Goal: Information Seeking & Learning: Check status

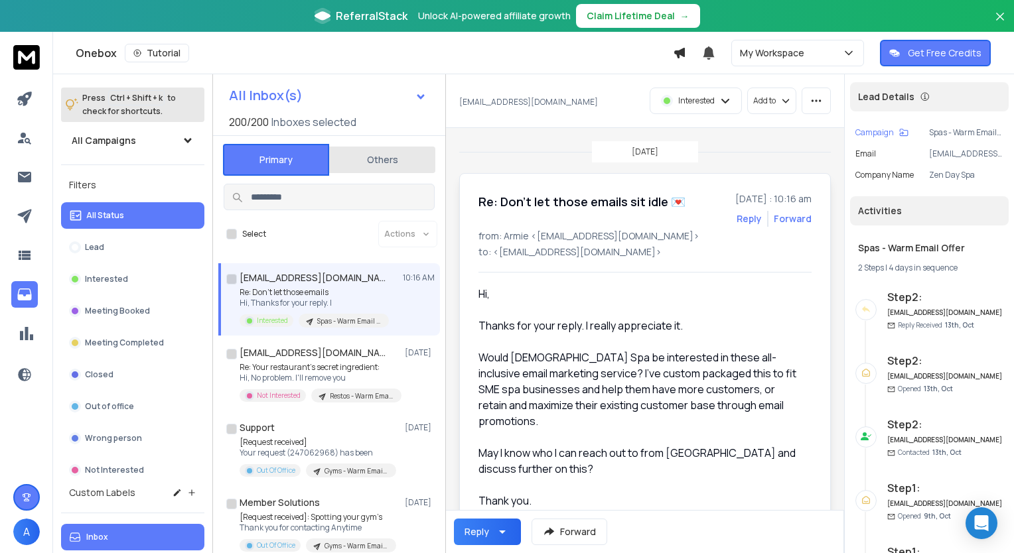
scroll to position [241, 0]
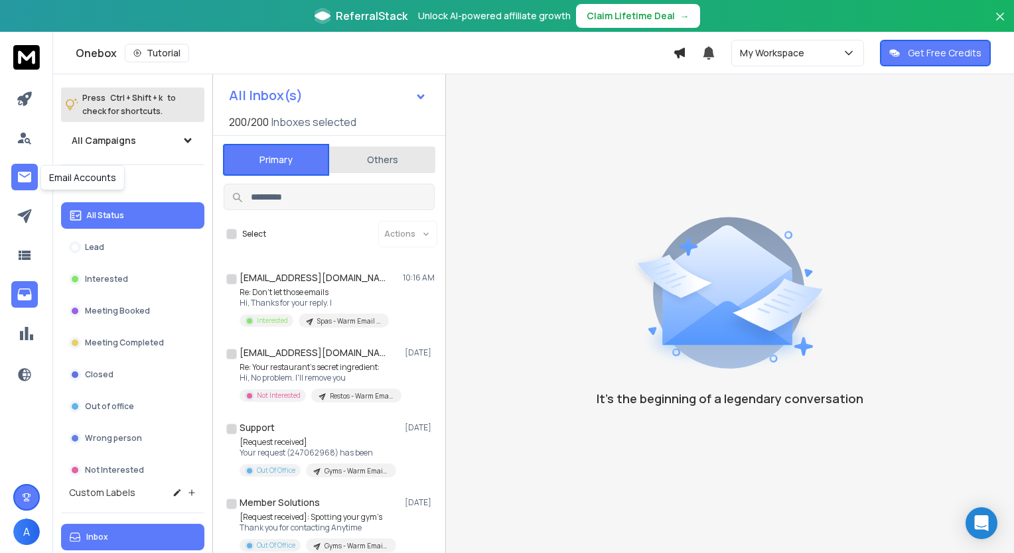
click at [23, 179] on icon at bounding box center [24, 177] width 13 height 11
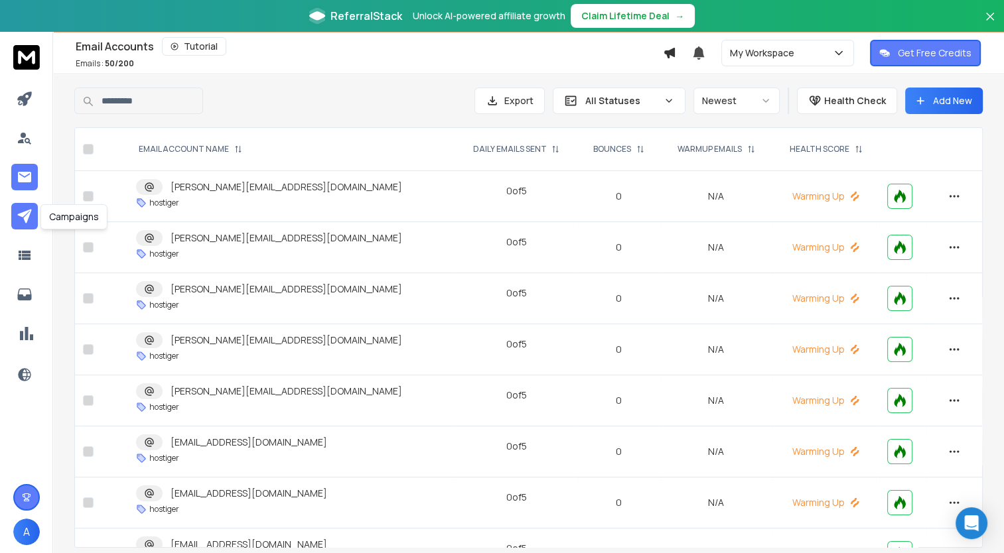
click at [27, 216] on icon at bounding box center [24, 217] width 14 height 14
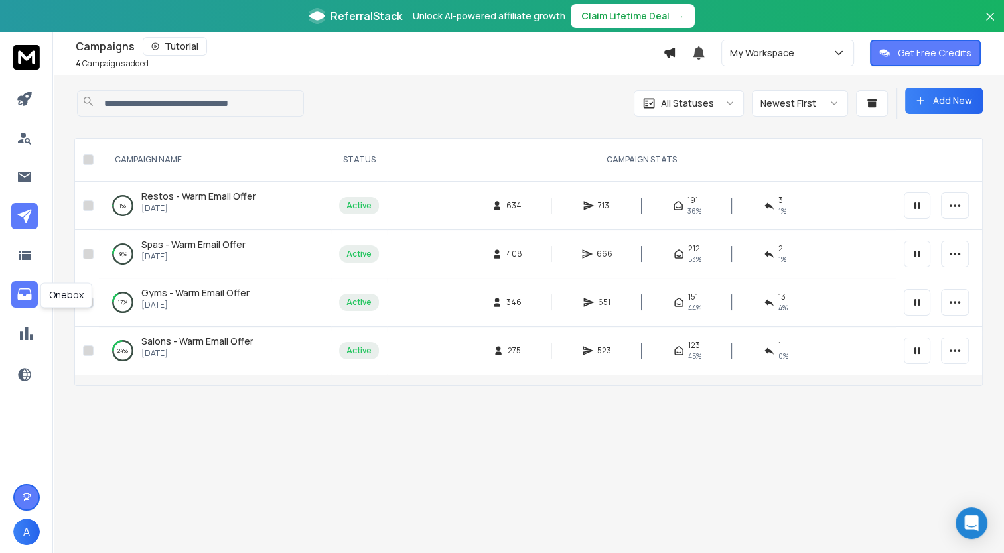
click at [29, 294] on icon at bounding box center [25, 295] width 16 height 16
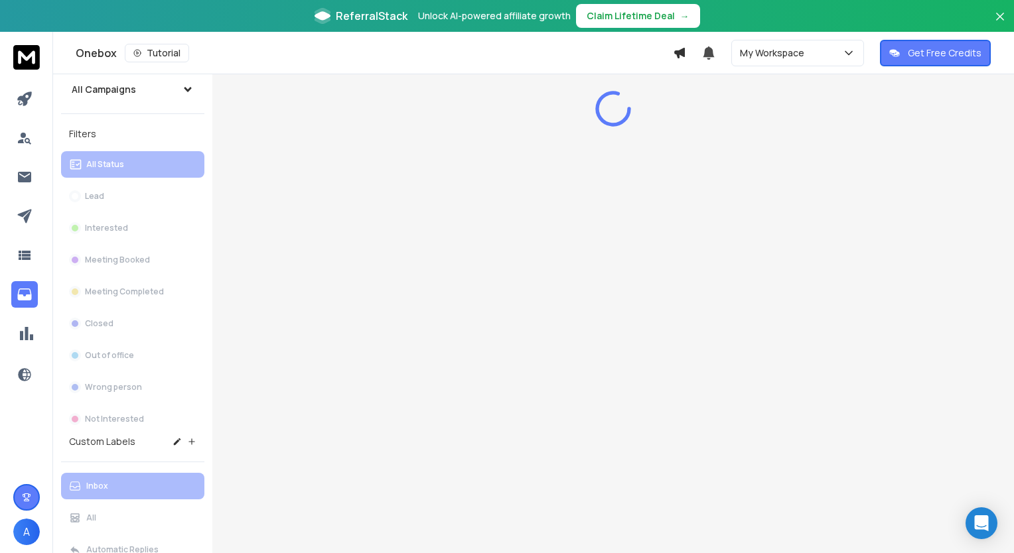
scroll to position [199, 0]
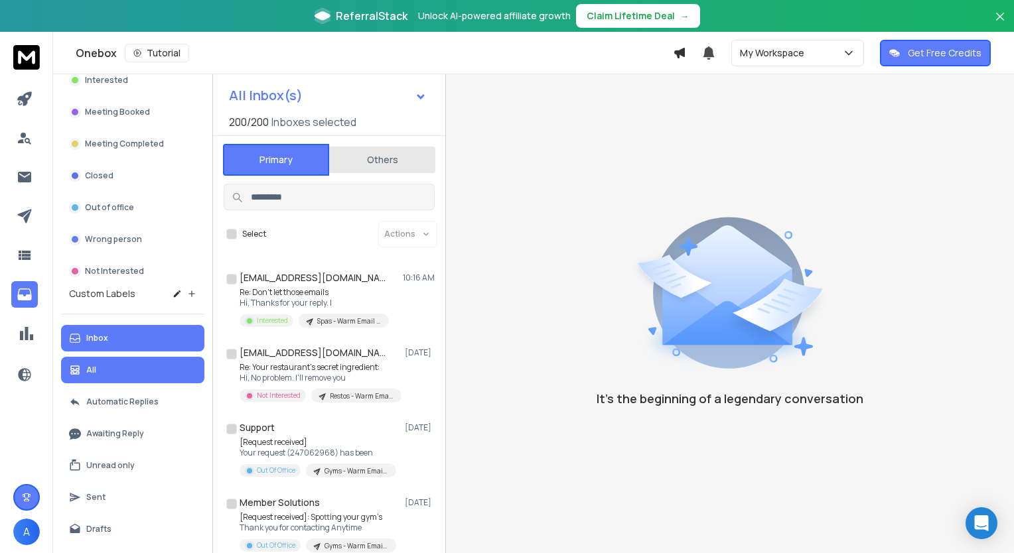
click at [111, 370] on button "All" at bounding box center [132, 370] width 143 height 27
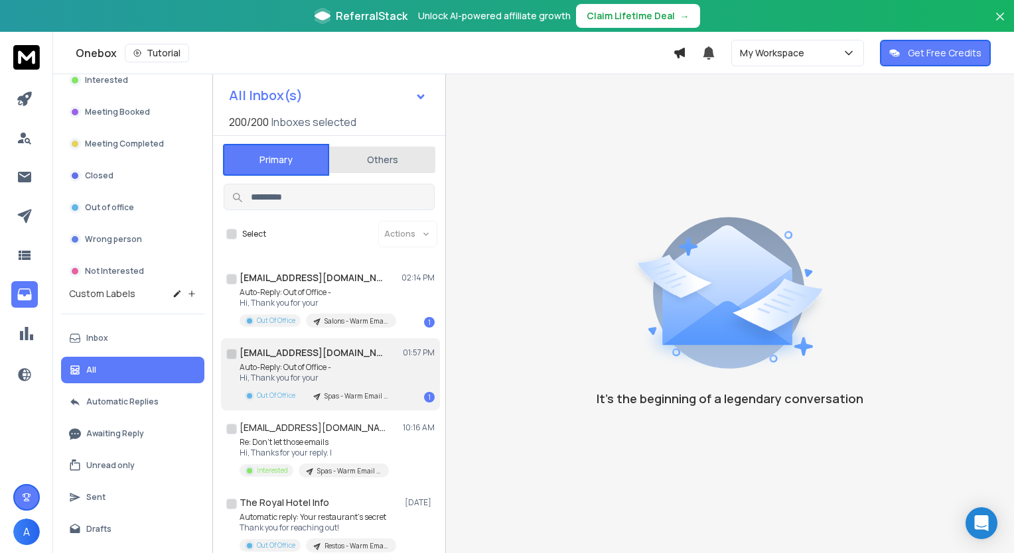
click at [315, 367] on p "Auto-Reply: Out of Office -" at bounding box center [317, 367] width 157 height 11
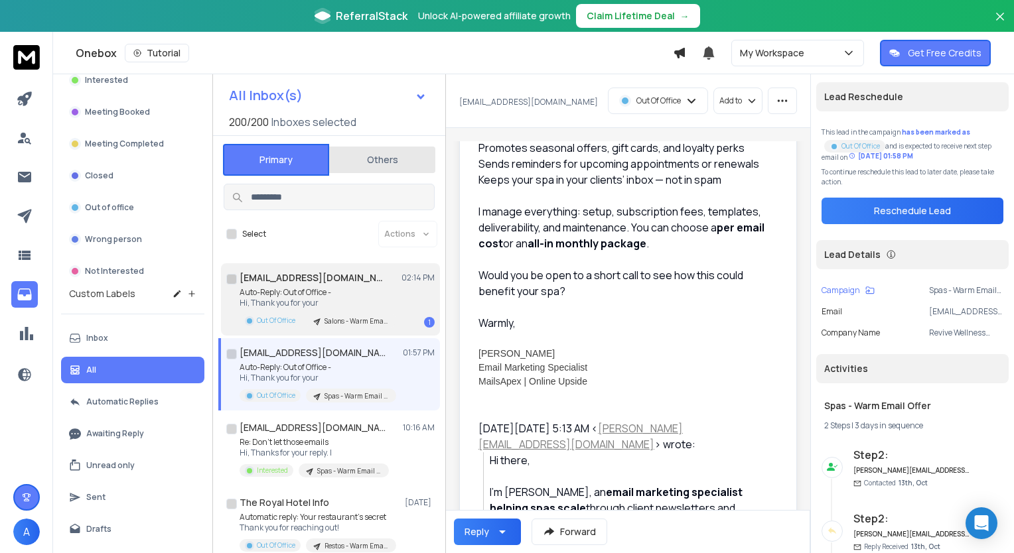
scroll to position [0, 0]
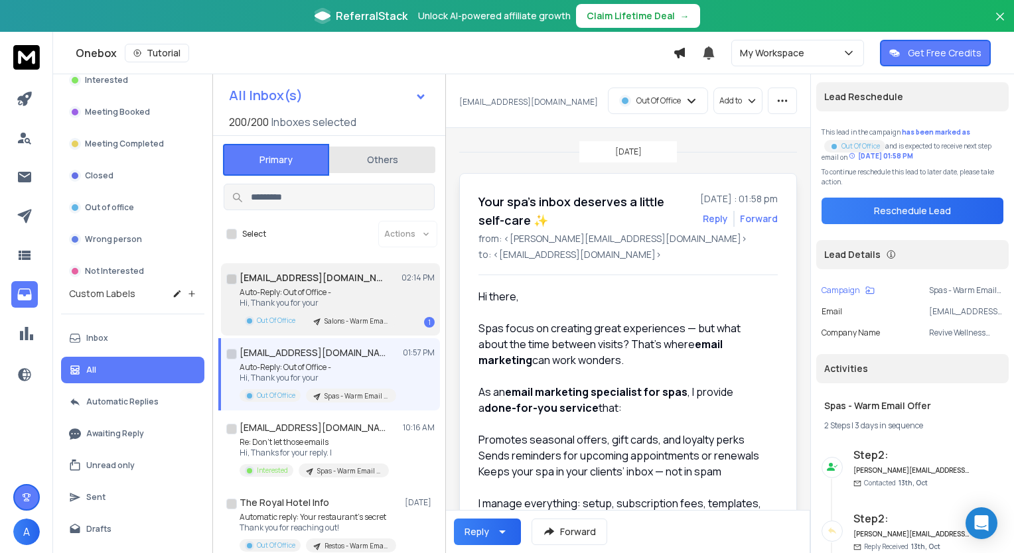
click at [340, 291] on p "Auto-Reply: Out of Office -" at bounding box center [317, 292] width 157 height 11
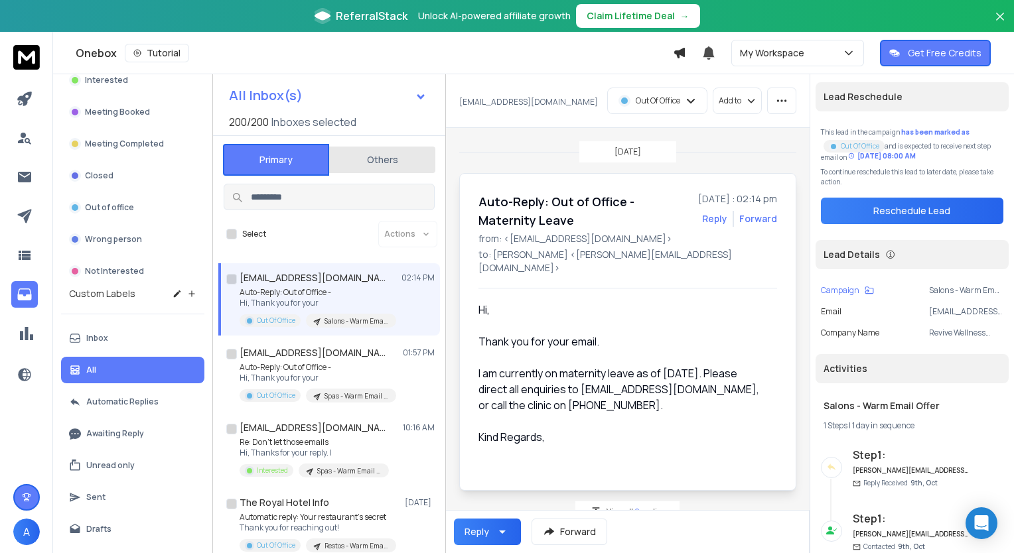
scroll to position [45, 0]
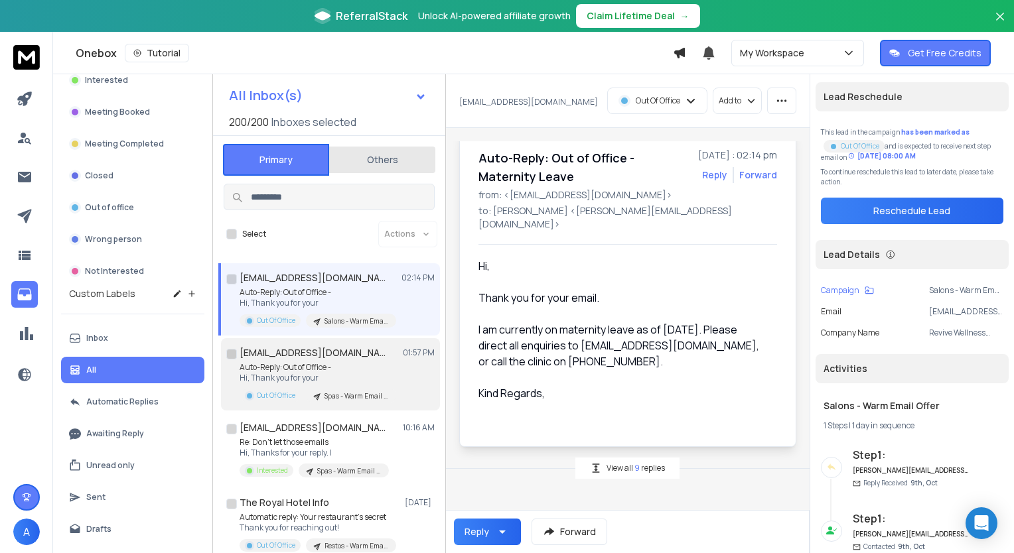
click at [324, 372] on p "Auto-Reply: Out of Office -" at bounding box center [317, 367] width 157 height 11
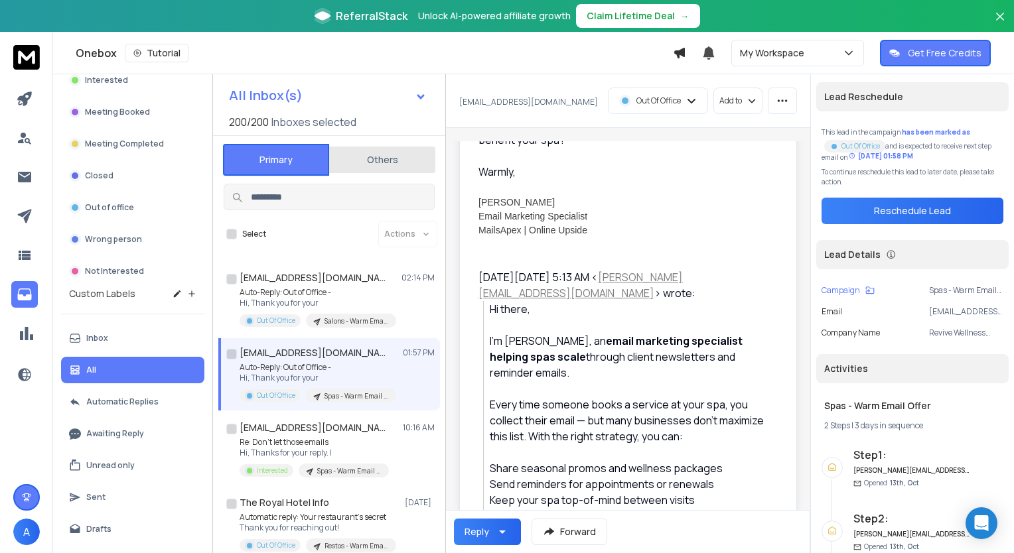
scroll to position [756, 0]
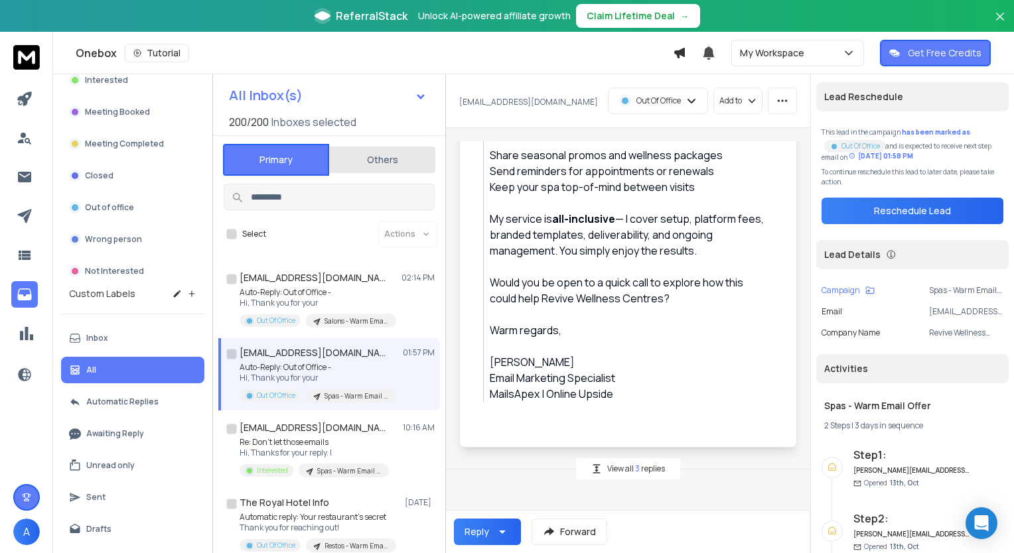
click at [635, 465] on span "3" at bounding box center [638, 468] width 6 height 11
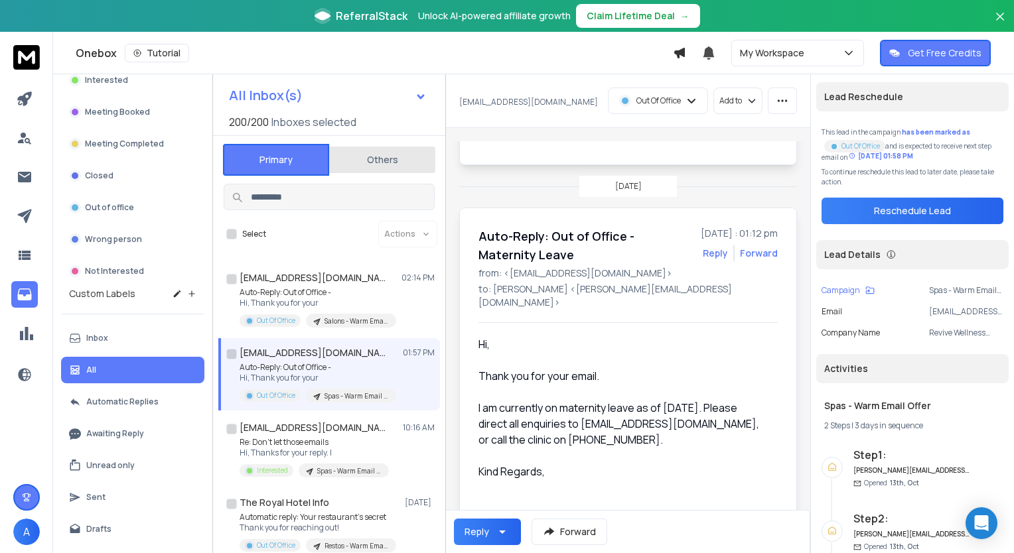
scroll to position [2067, 0]
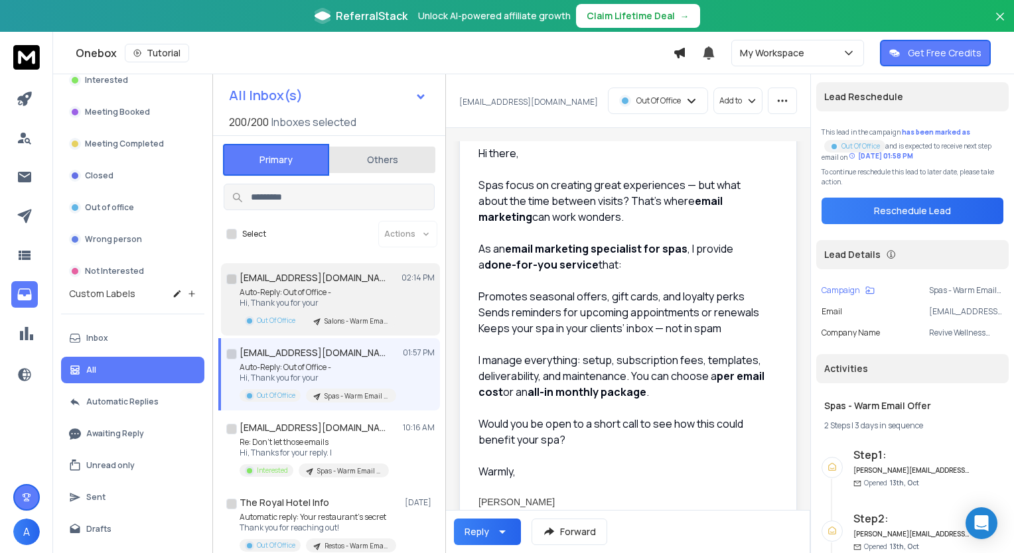
click at [323, 283] on h1 "kara@revivestudio.com.au" at bounding box center [312, 277] width 146 height 13
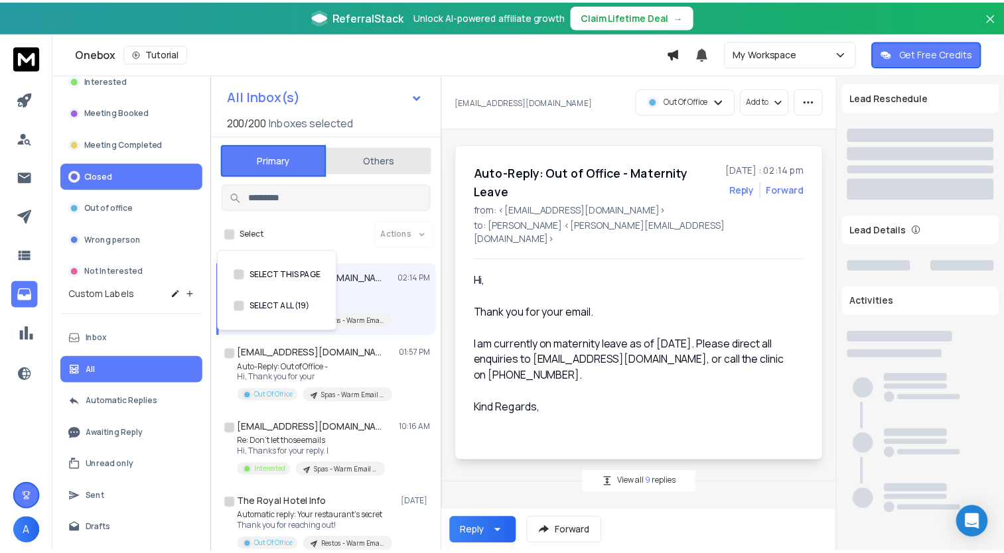
scroll to position [45, 0]
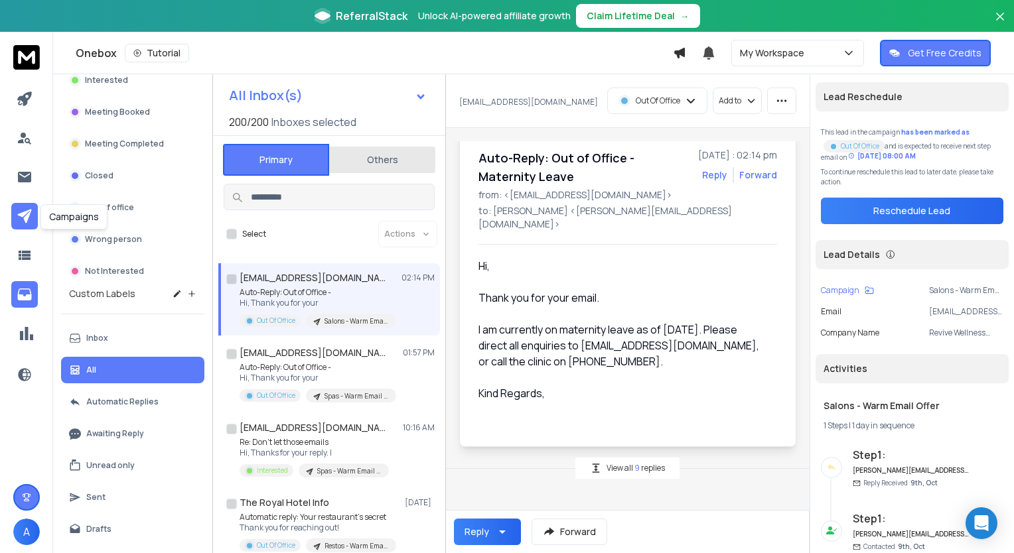
click at [21, 212] on icon at bounding box center [25, 216] width 16 height 16
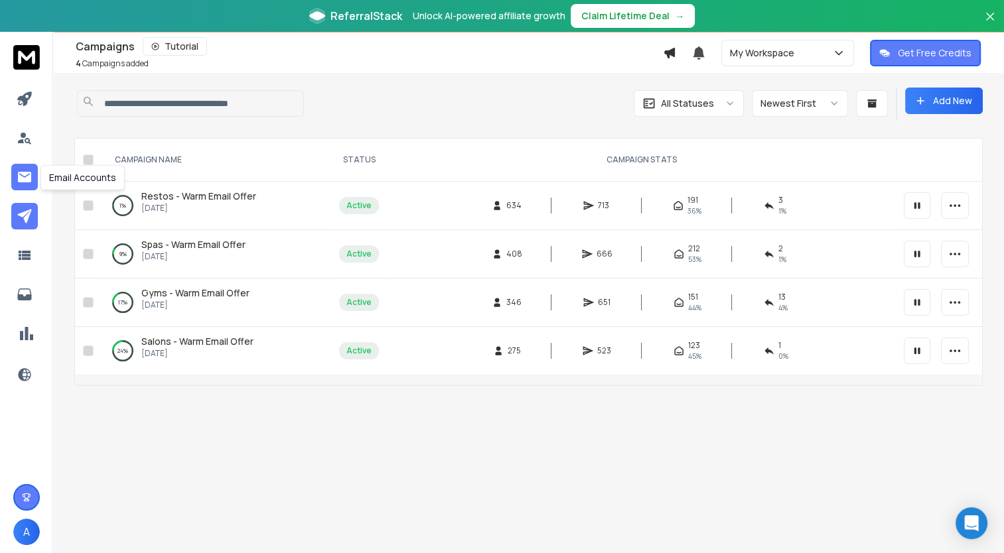
click at [23, 175] on icon at bounding box center [24, 177] width 13 height 11
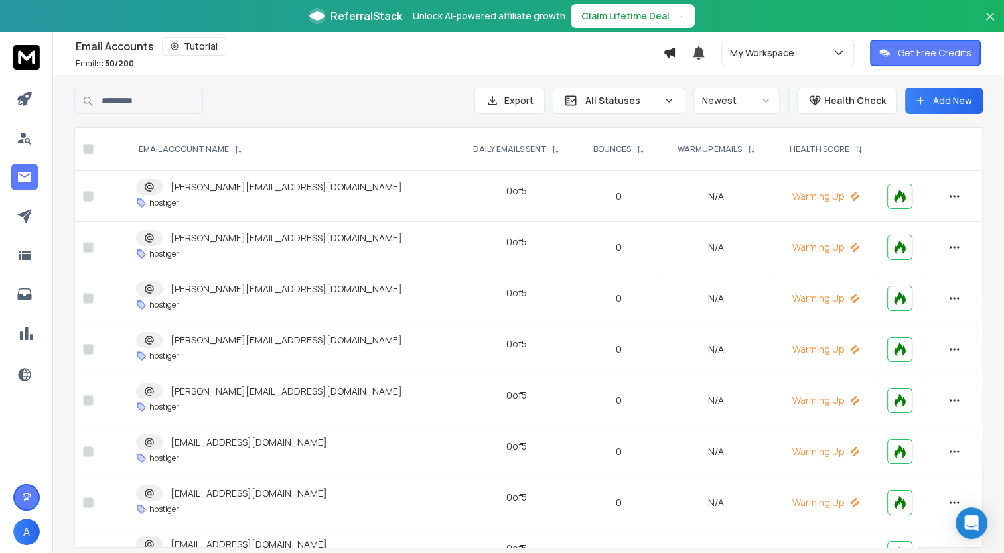
click at [642, 148] on icon at bounding box center [642, 150] width 0 height 6
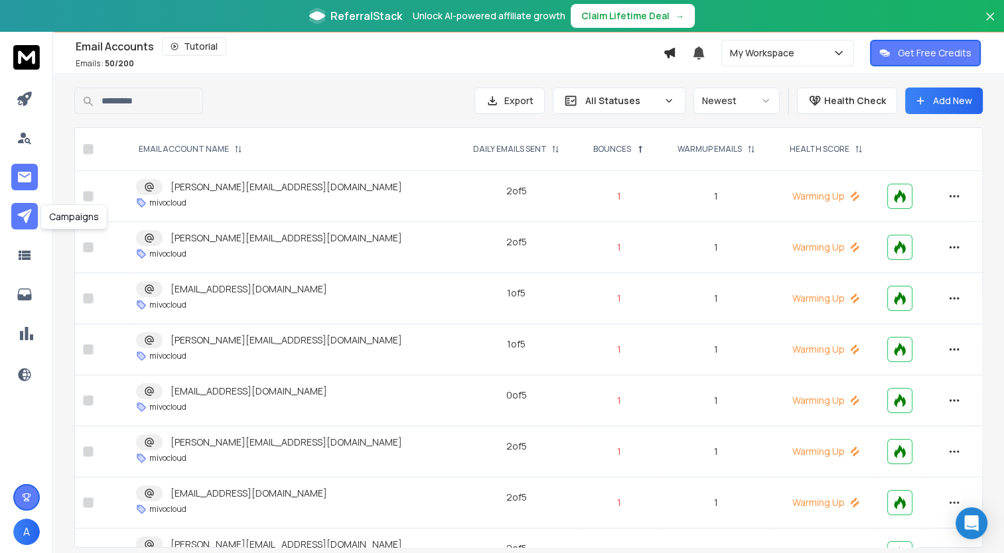
click at [18, 213] on icon at bounding box center [25, 216] width 16 height 16
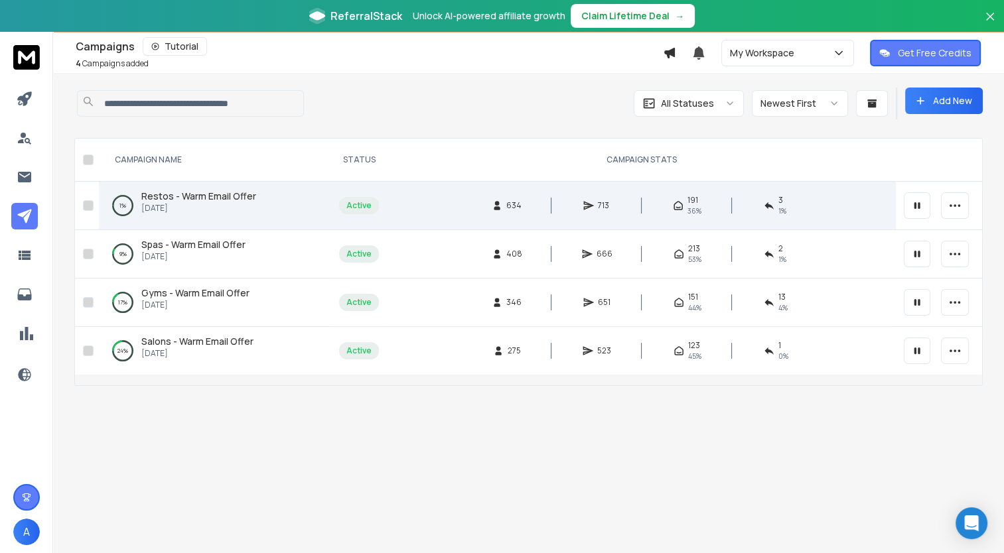
click at [226, 206] on p "11 days ago" at bounding box center [198, 208] width 115 height 11
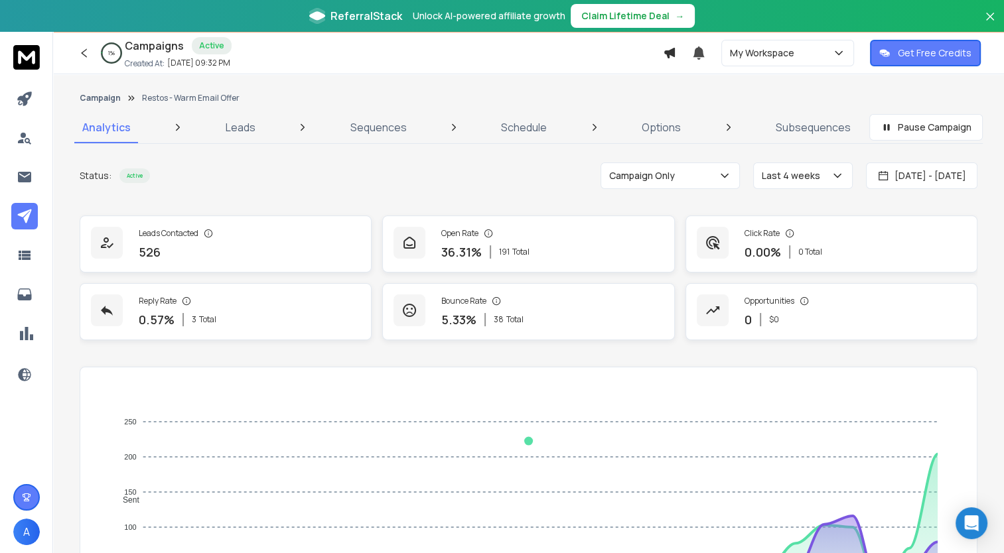
click at [573, 308] on link "Bounce Rate 5.33 % 38 Total" at bounding box center [528, 311] width 292 height 57
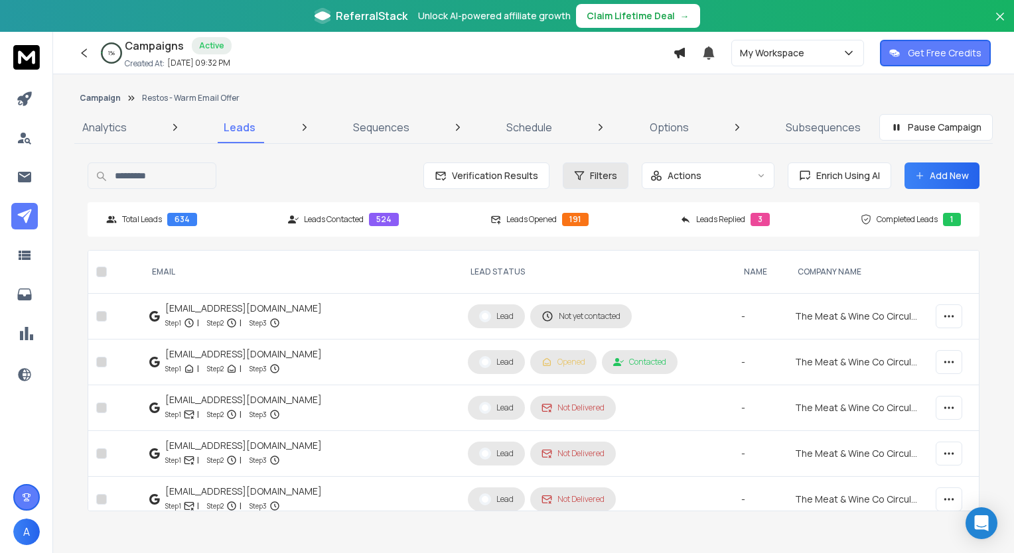
click at [610, 178] on span "Filters" at bounding box center [603, 175] width 27 height 13
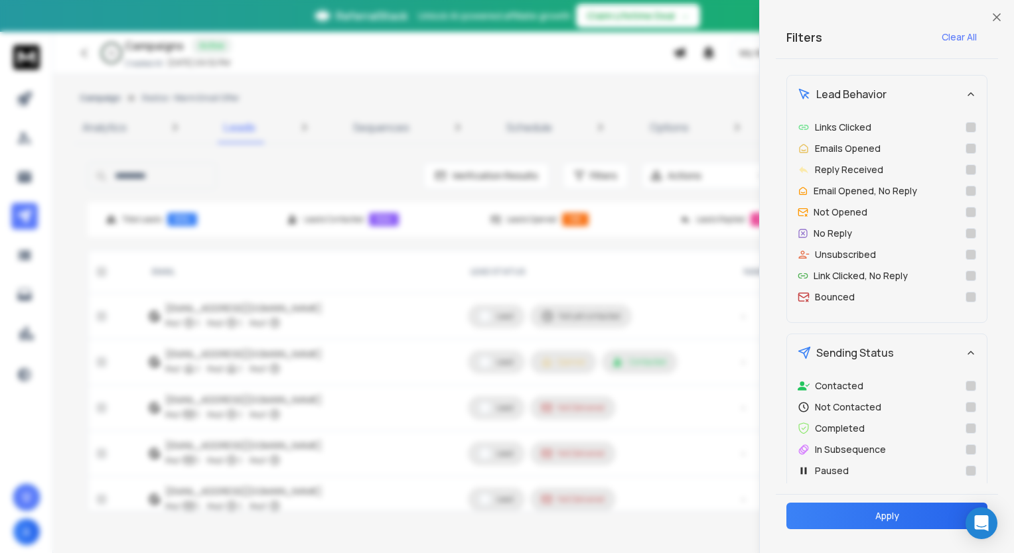
click at [842, 304] on div "Links Clicked Emails Opened Reply Received Email Opened, No Reply Not Opened No…" at bounding box center [887, 222] width 200 height 202
click at [849, 299] on p "Bounced" at bounding box center [835, 297] width 40 height 13
click at [965, 299] on button "Bounced" at bounding box center [970, 297] width 11 height 11
click at [943, 516] on button "Apply" at bounding box center [886, 516] width 201 height 27
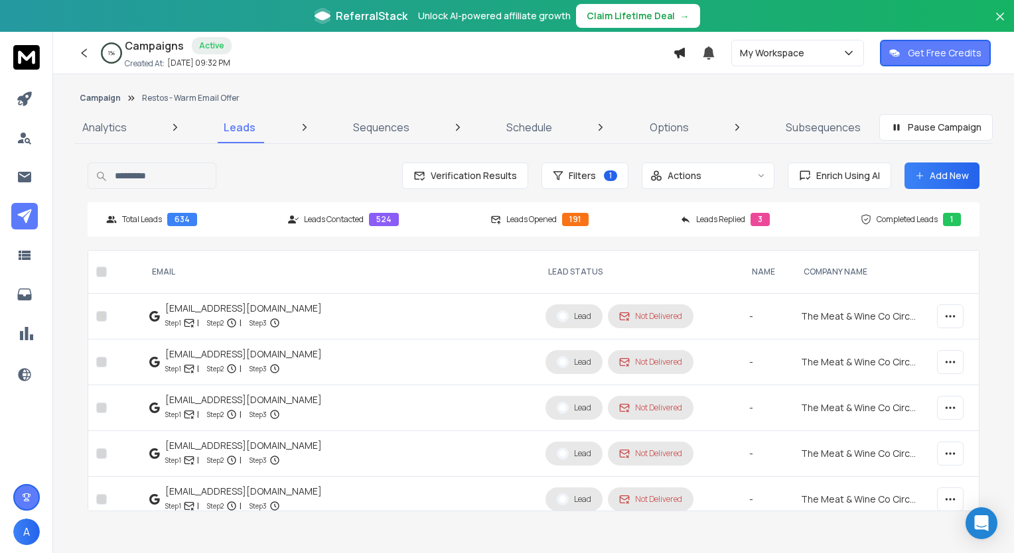
click at [619, 319] on div "Not Delivered" at bounding box center [650, 316] width 63 height 11
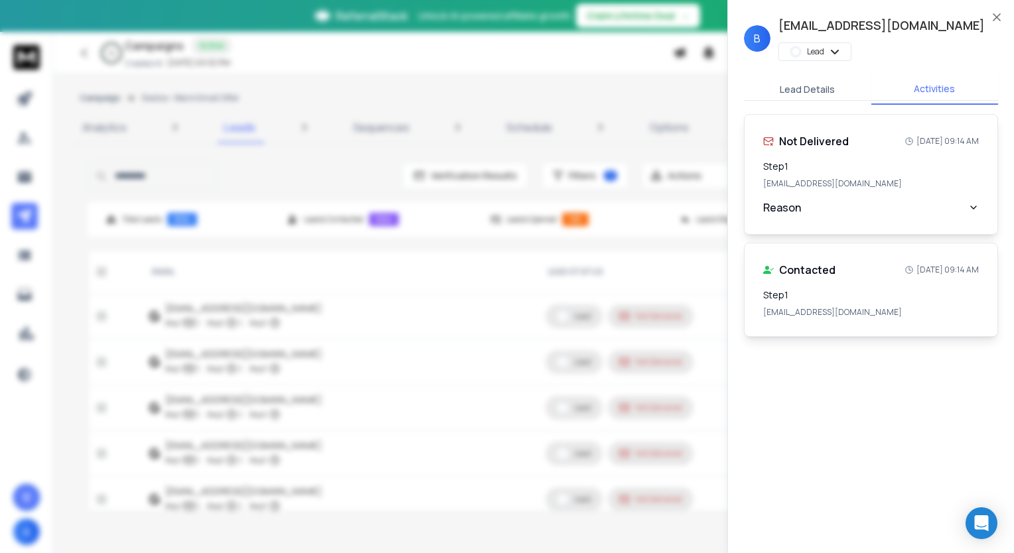
click at [897, 83] on button "Activities" at bounding box center [934, 89] width 127 height 31
click at [971, 206] on icon "button" at bounding box center [972, 207] width 5 height 3
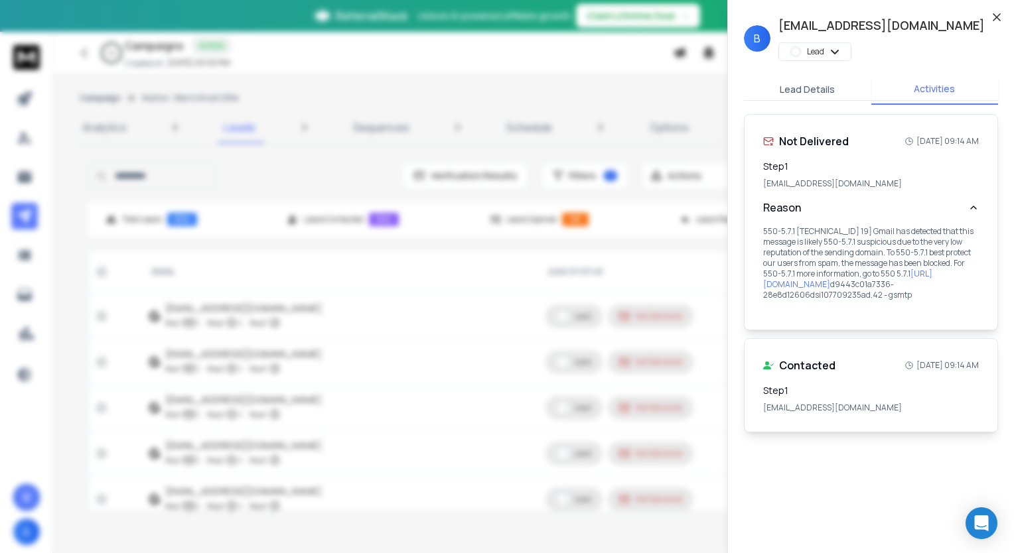
click at [998, 20] on icon "button" at bounding box center [996, 17] width 13 height 13
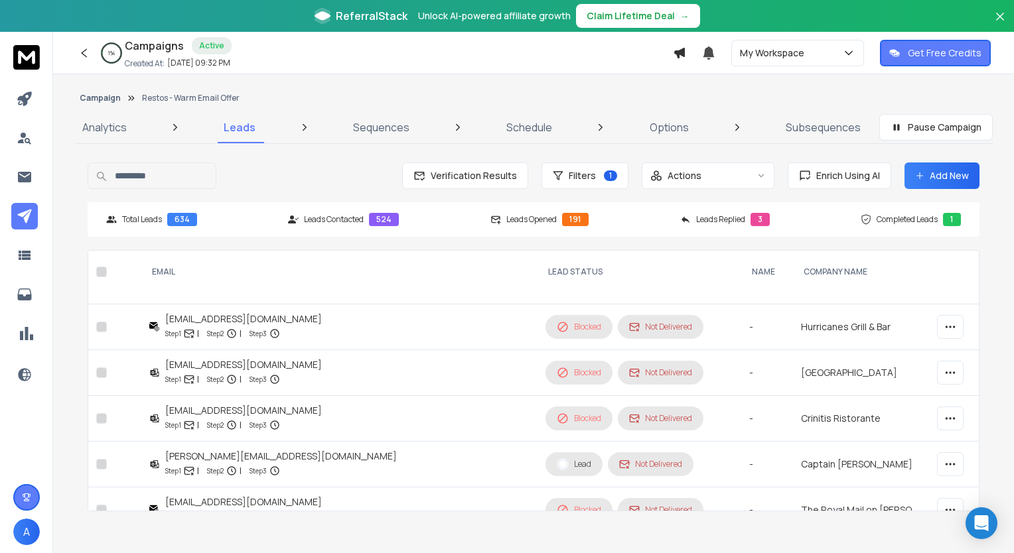
scroll to position [464, 0]
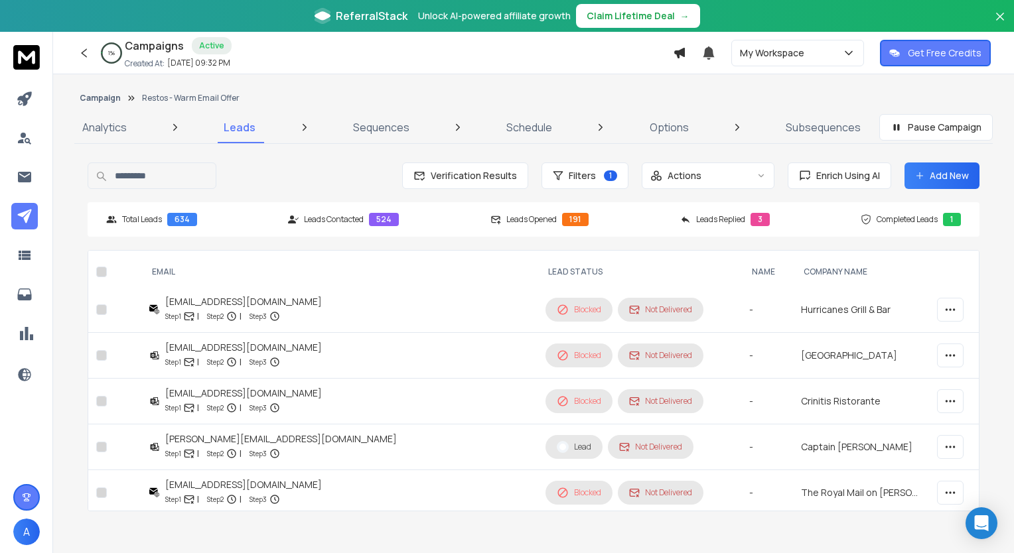
click at [629, 356] on div "Not Delivered" at bounding box center [660, 355] width 63 height 11
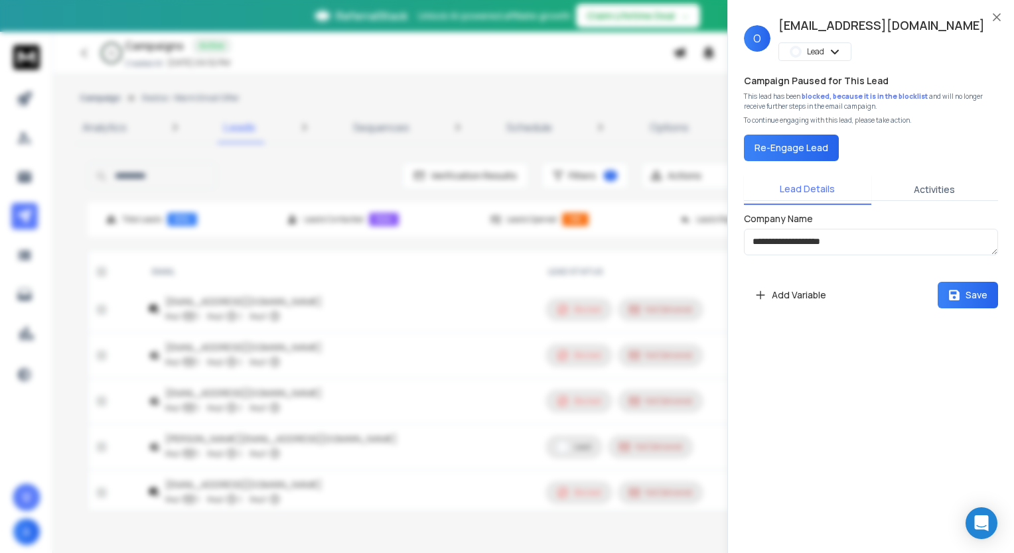
click at [951, 190] on button "Activities" at bounding box center [934, 189] width 127 height 29
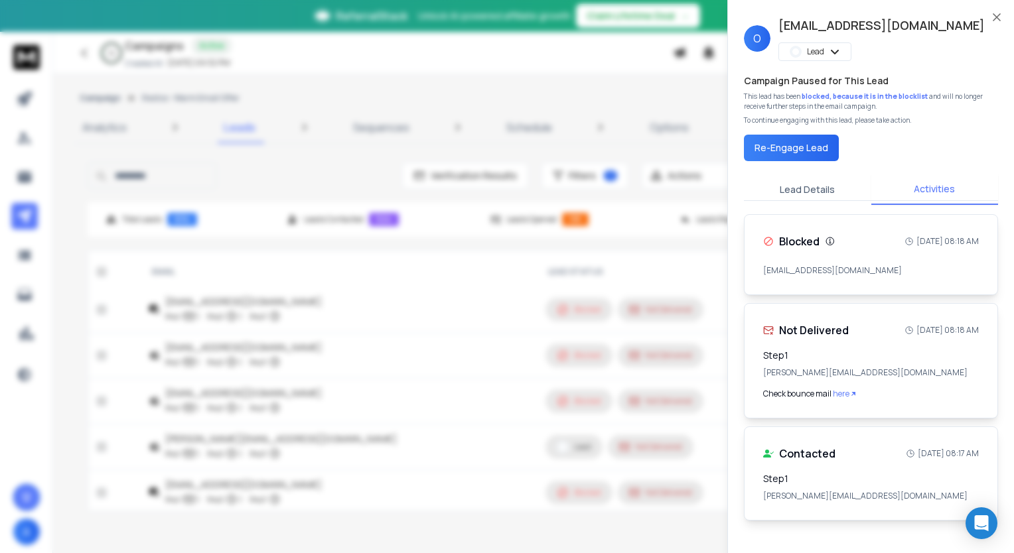
click at [855, 395] on icon at bounding box center [853, 394] width 8 height 8
click at [722, 292] on div at bounding box center [507, 276] width 1014 height 553
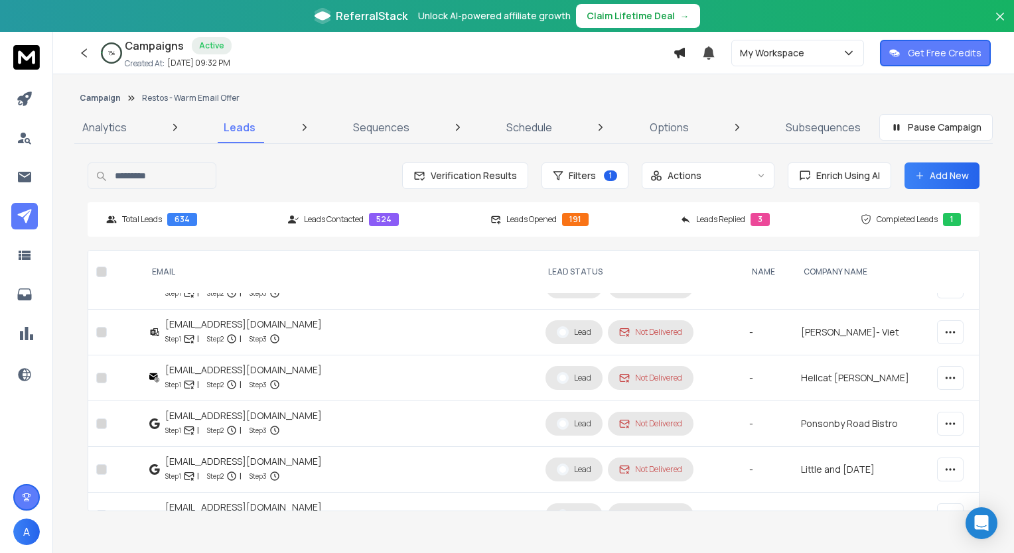
scroll to position [1526, 0]
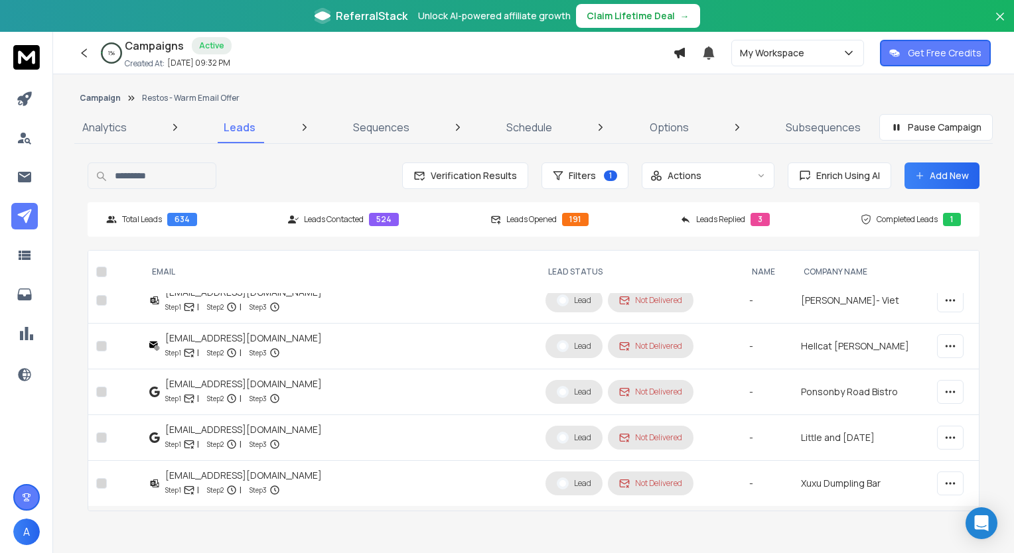
click at [623, 474] on div "Lead Not Delivered" at bounding box center [639, 484] width 188 height 24
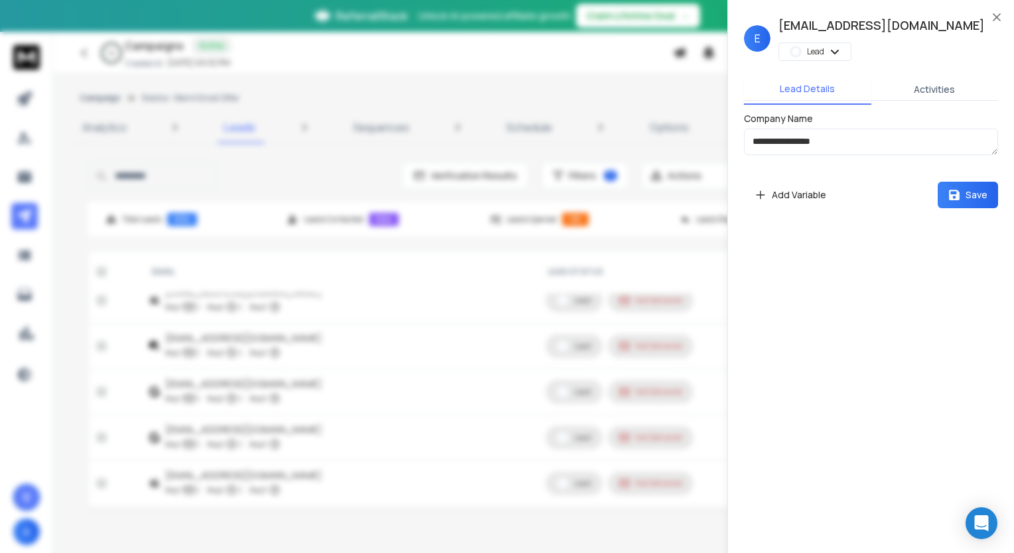
click at [905, 82] on button "Activities" at bounding box center [934, 89] width 127 height 29
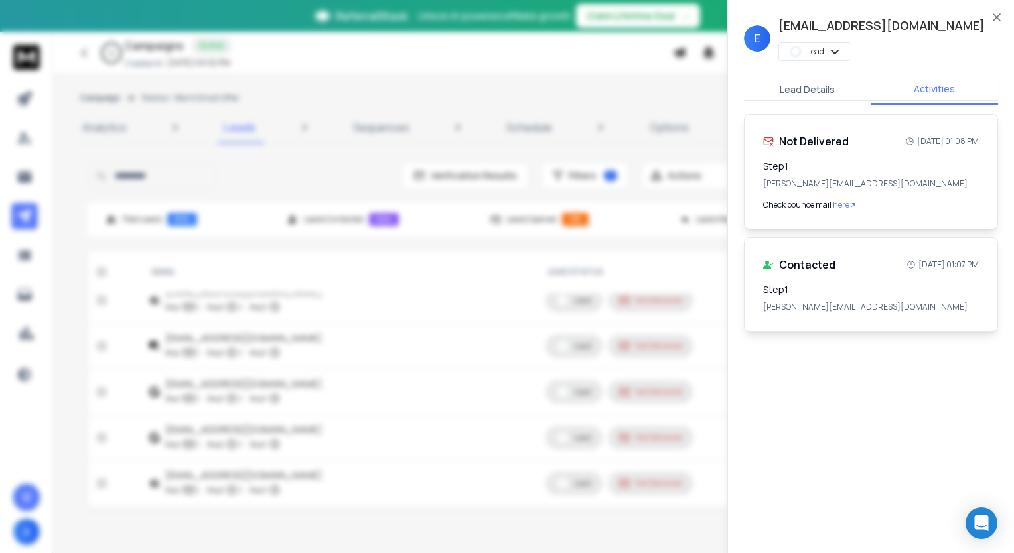
click at [852, 204] on icon at bounding box center [853, 205] width 8 height 8
click at [732, 269] on div "Multi Select Table Sheet E eat@xuxu.co.nz Lead Lead Details Activities Not Deli…" at bounding box center [870, 276] width 287 height 553
click at [565, 452] on div at bounding box center [507, 276] width 1014 height 553
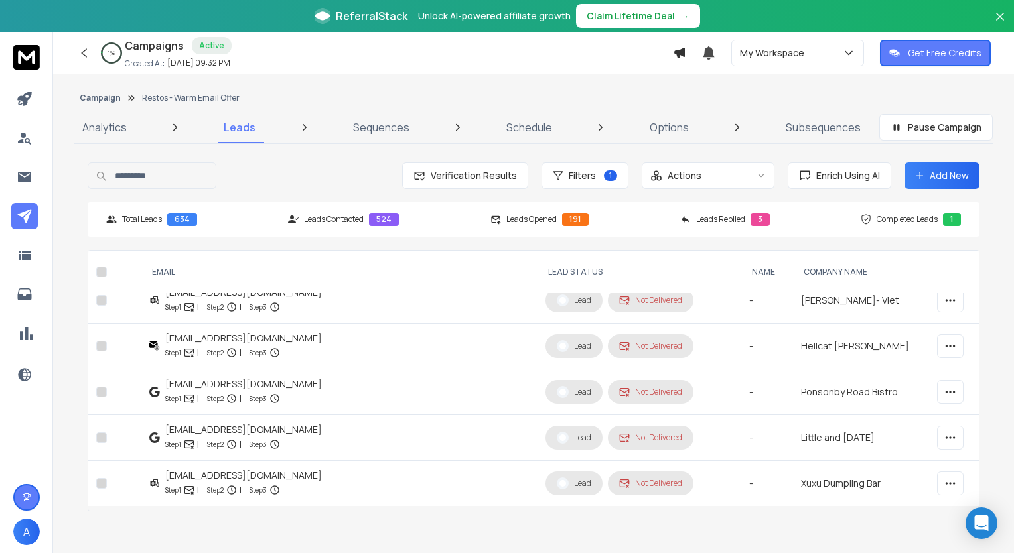
click at [619, 432] on div "Not Delivered" at bounding box center [650, 437] width 63 height 11
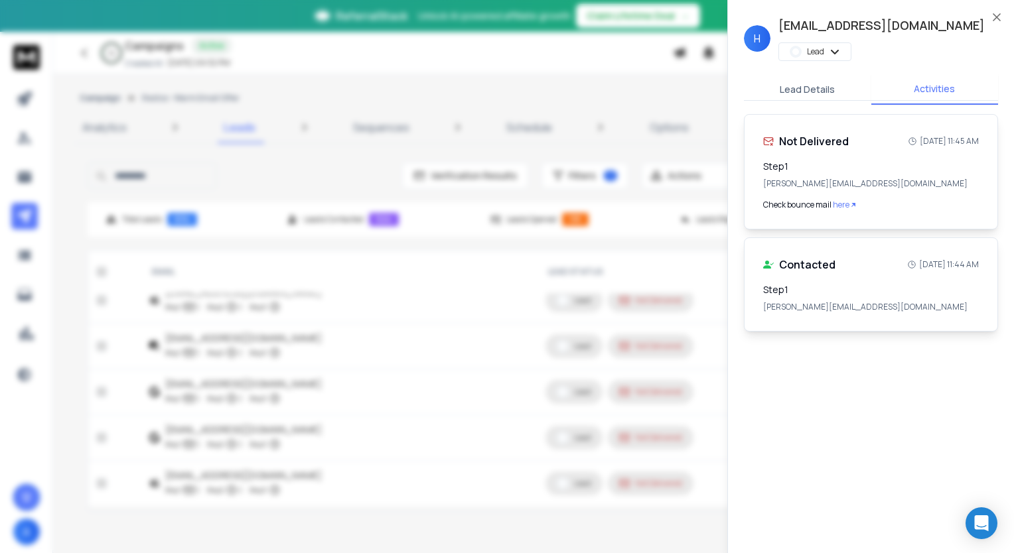
click at [910, 90] on button "Activities" at bounding box center [934, 89] width 127 height 31
click at [846, 208] on link "here" at bounding box center [844, 205] width 25 height 11
click at [634, 312] on div at bounding box center [507, 276] width 1014 height 553
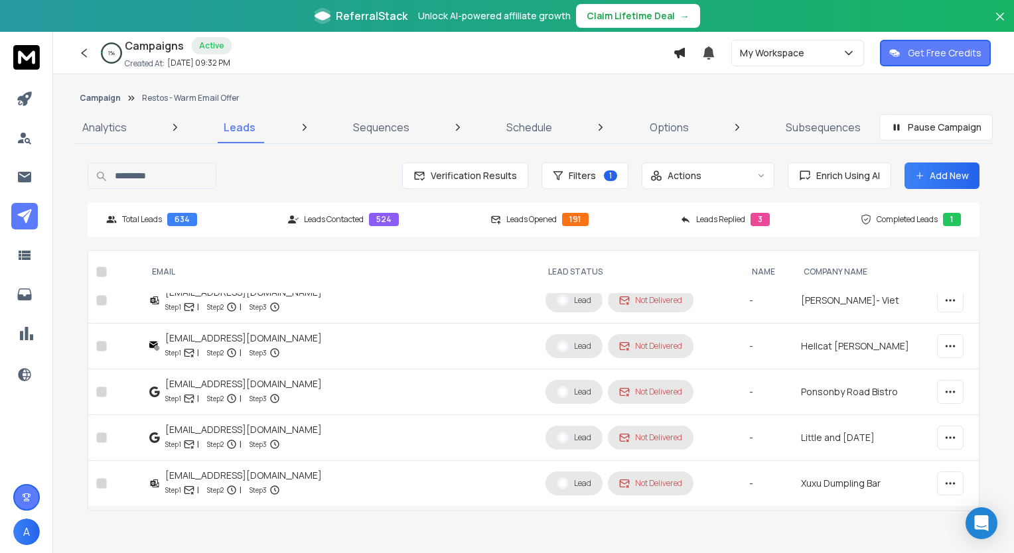
click at [342, 385] on div "info@ponsonbyroadbistro.co.nz Step 1 | Step 2 | Step 3" at bounding box center [339, 391] width 380 height 29
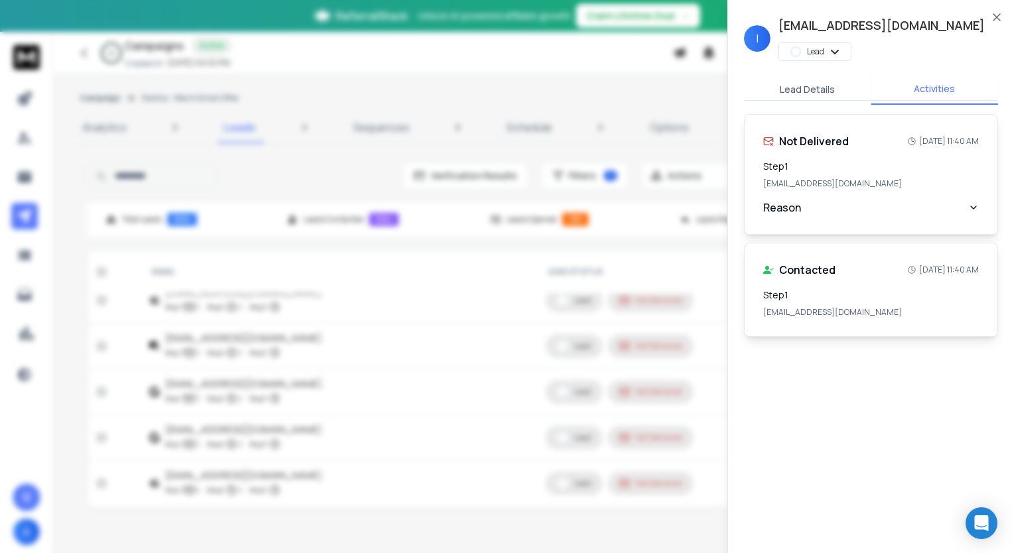
click at [963, 77] on button "Activities" at bounding box center [934, 89] width 127 height 31
click at [828, 212] on button "Reason" at bounding box center [871, 202] width 216 height 27
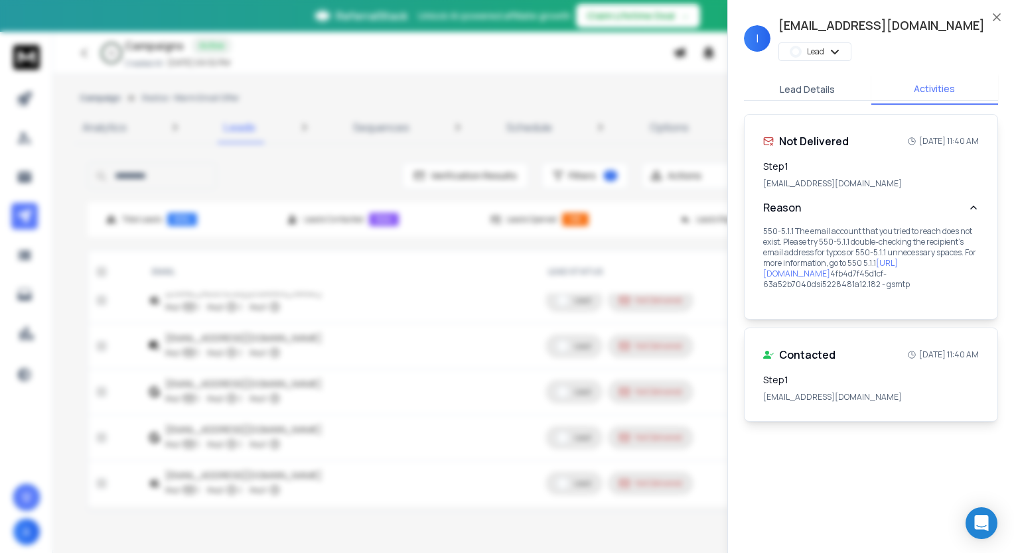
click at [394, 345] on div at bounding box center [507, 276] width 1014 height 553
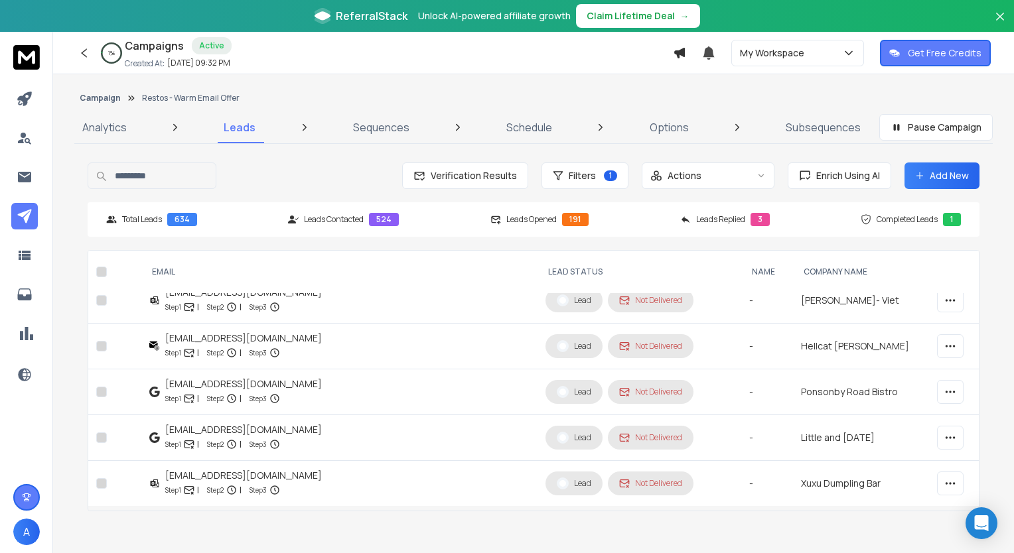
click at [315, 332] on div "hello@hellcatmaggie.com.au Step 1 | Step 2 | Step 3" at bounding box center [339, 346] width 380 height 29
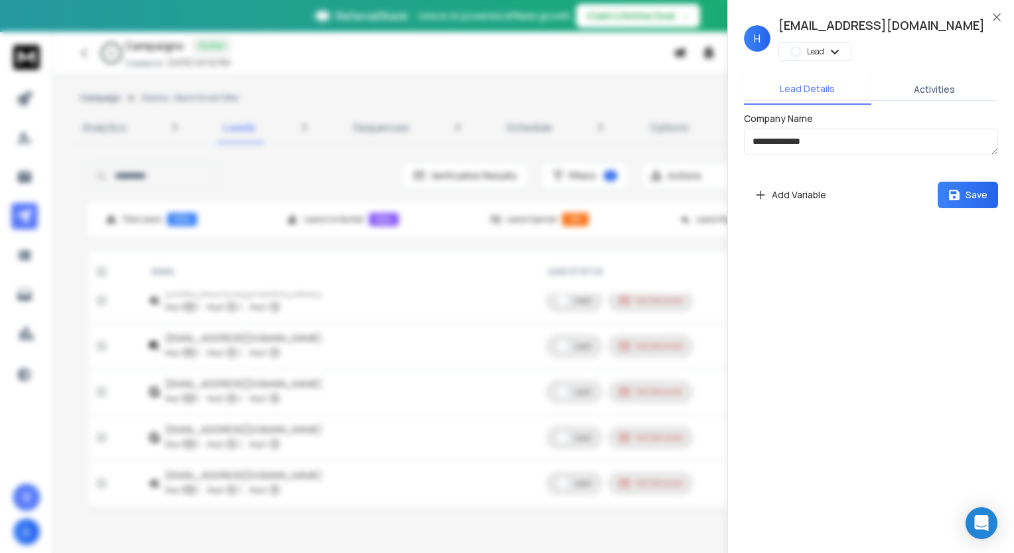
click at [979, 87] on button "Activities" at bounding box center [934, 89] width 127 height 29
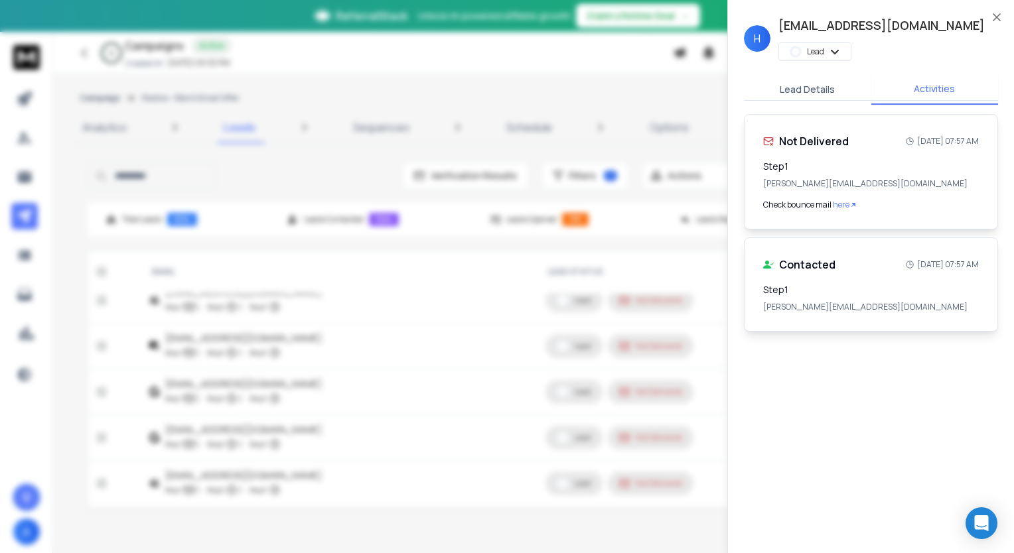
click at [837, 208] on link "here" at bounding box center [844, 205] width 25 height 11
click at [775, 378] on div "Multi Select Table Sheet H hello@hellcatmaggie.com.au Lead Lead Details Activit…" at bounding box center [870, 276] width 287 height 553
click at [648, 370] on div at bounding box center [507, 276] width 1014 height 553
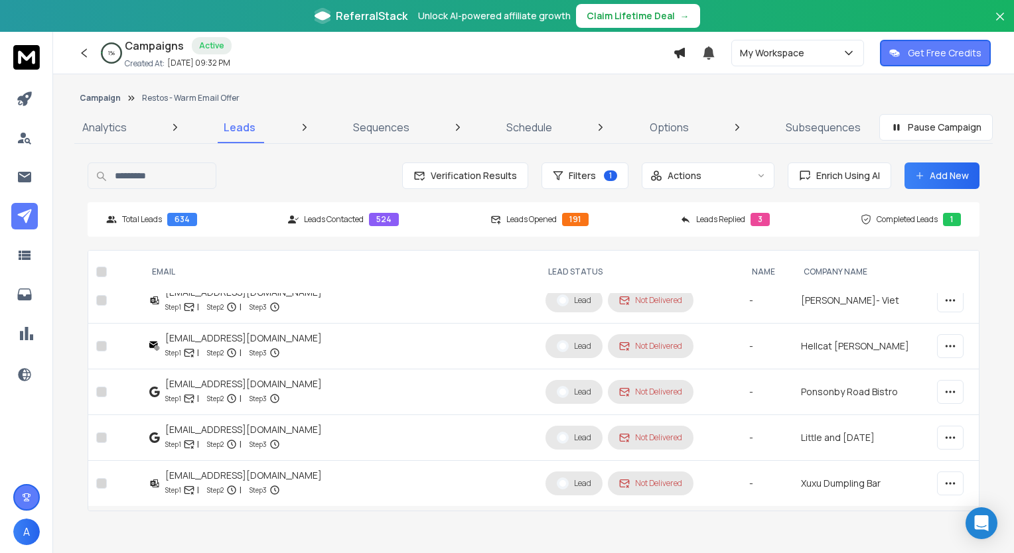
click at [619, 296] on div "Not Delivered" at bounding box center [650, 300] width 63 height 11
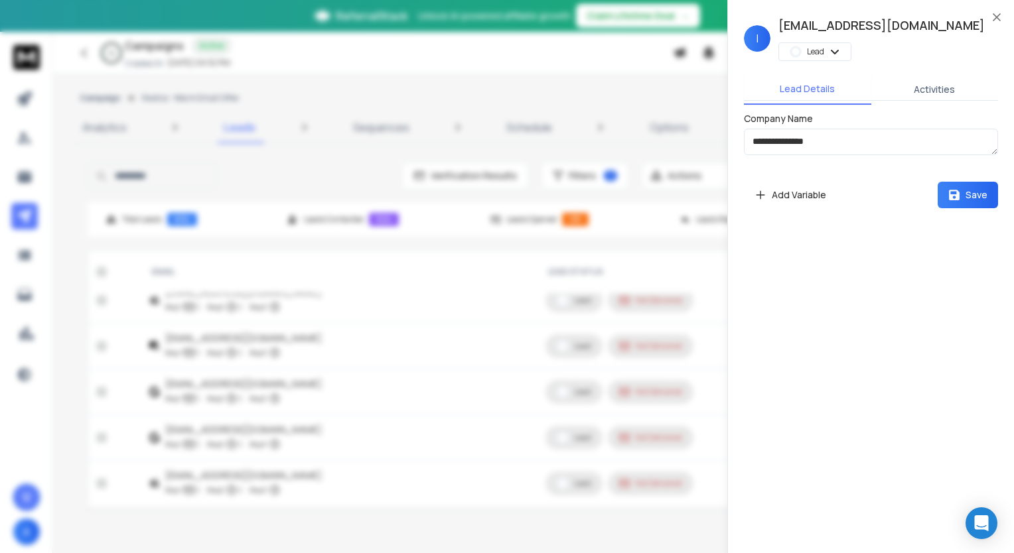
click at [916, 94] on button "Activities" at bounding box center [934, 89] width 127 height 29
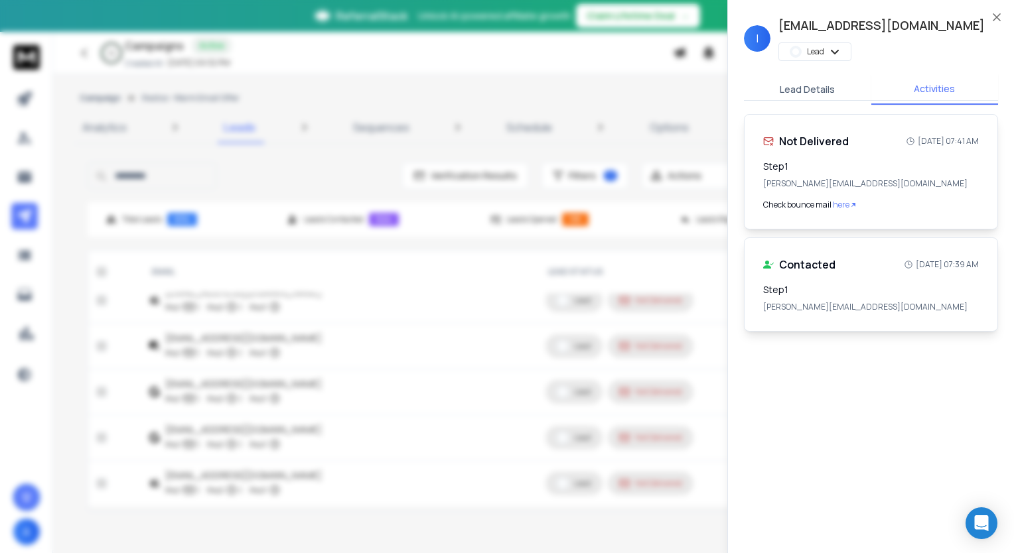
click at [844, 202] on link "here" at bounding box center [844, 205] width 25 height 11
click at [506, 440] on div at bounding box center [507, 276] width 1014 height 553
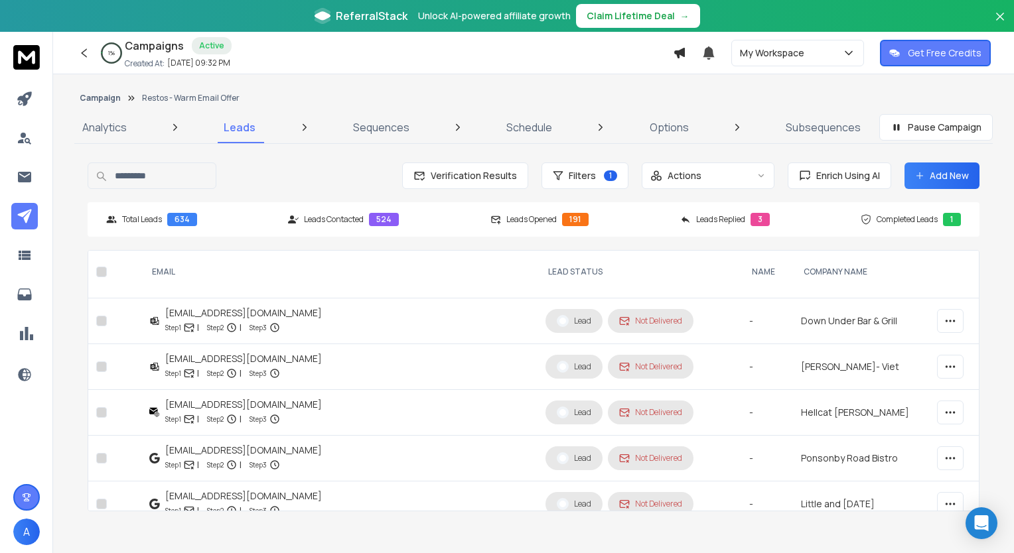
scroll to position [1394, 0]
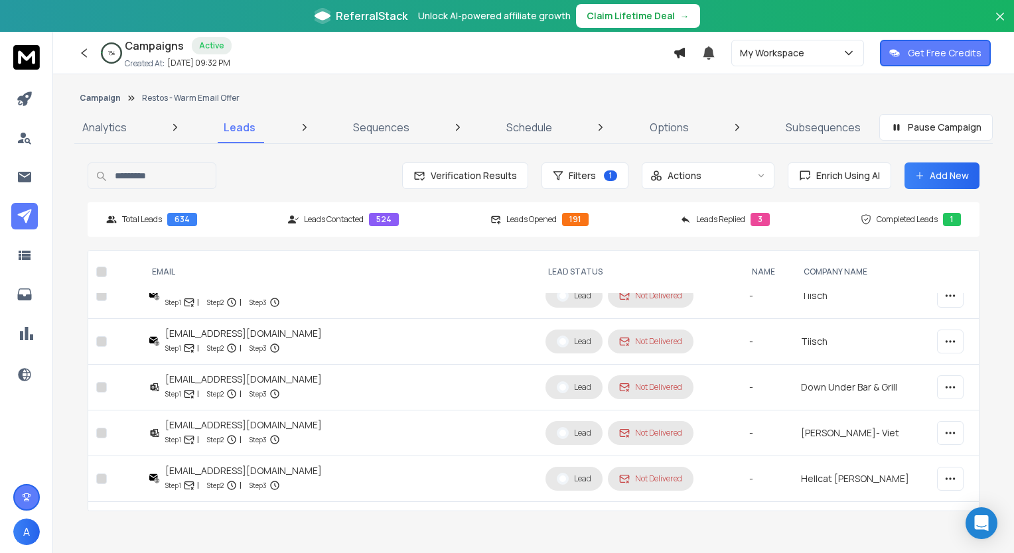
click at [619, 386] on div "Not Delivered" at bounding box center [650, 387] width 63 height 11
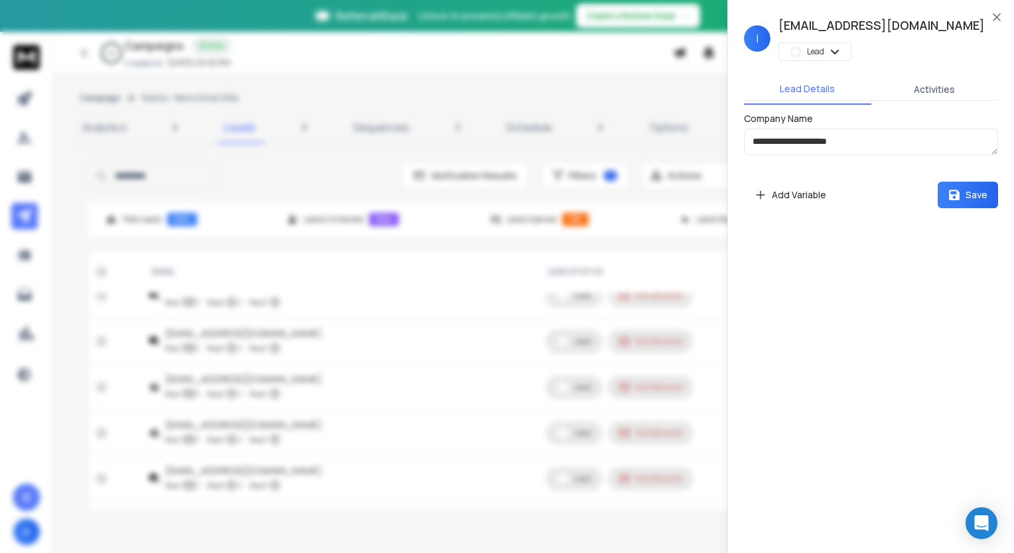
click at [931, 92] on button "Activities" at bounding box center [934, 89] width 127 height 29
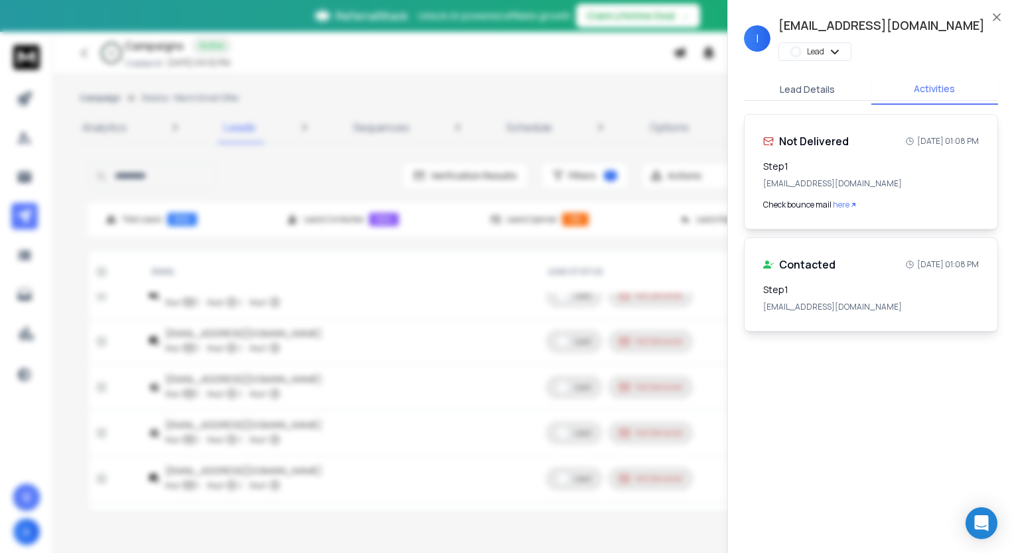
click at [844, 203] on link "here" at bounding box center [844, 205] width 25 height 11
click at [386, 338] on div at bounding box center [507, 276] width 1014 height 553
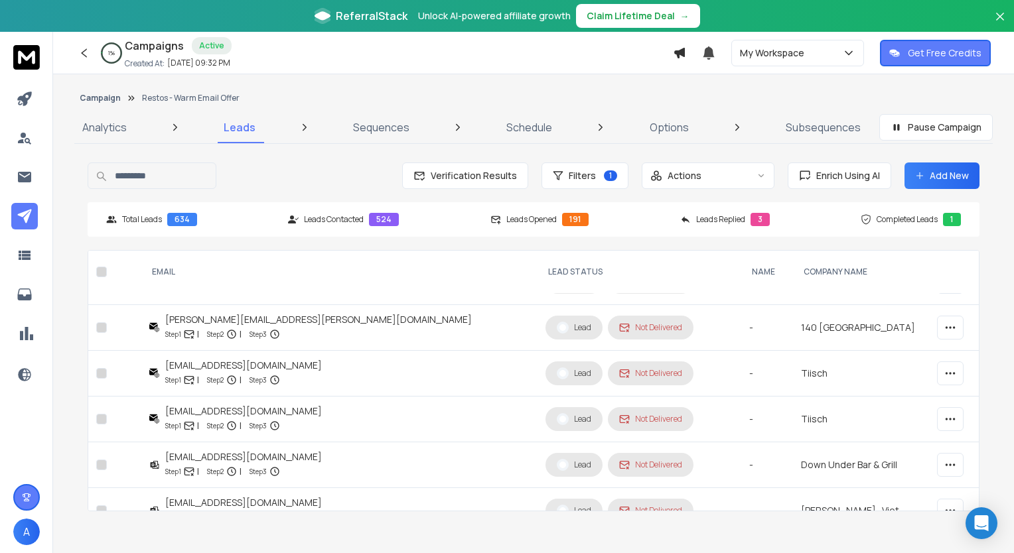
scroll to position [1261, 0]
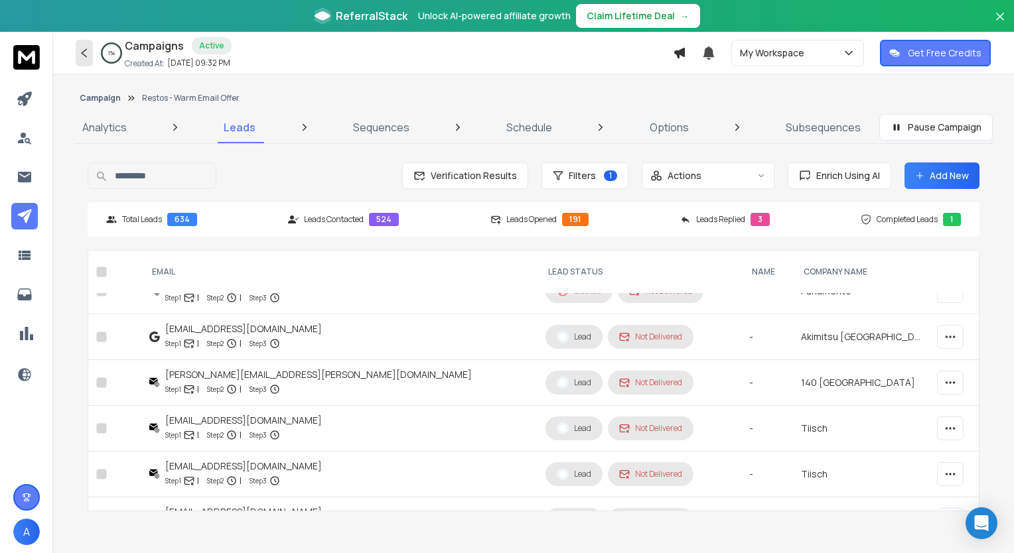
click at [84, 58] on icon at bounding box center [84, 53] width 12 height 12
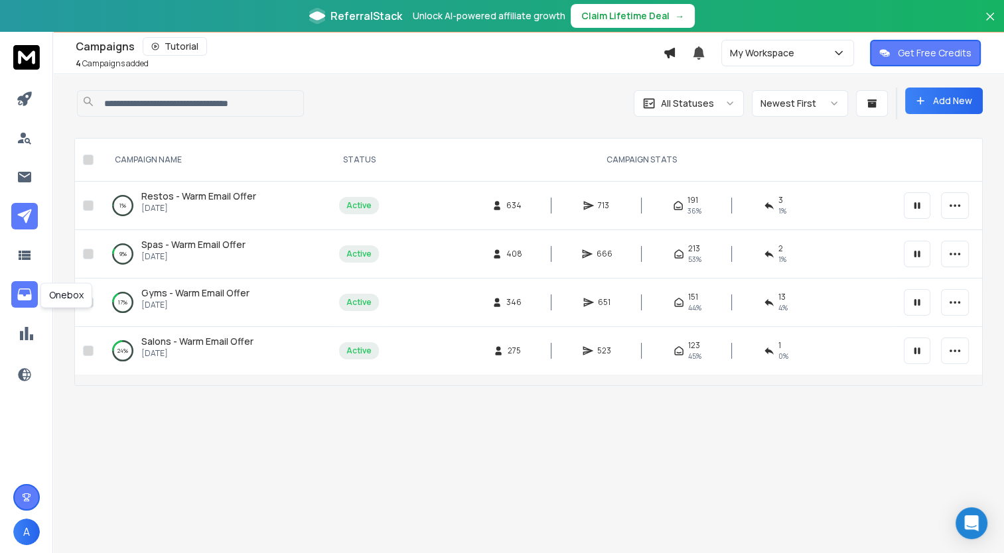
click at [34, 298] on link at bounding box center [24, 294] width 27 height 27
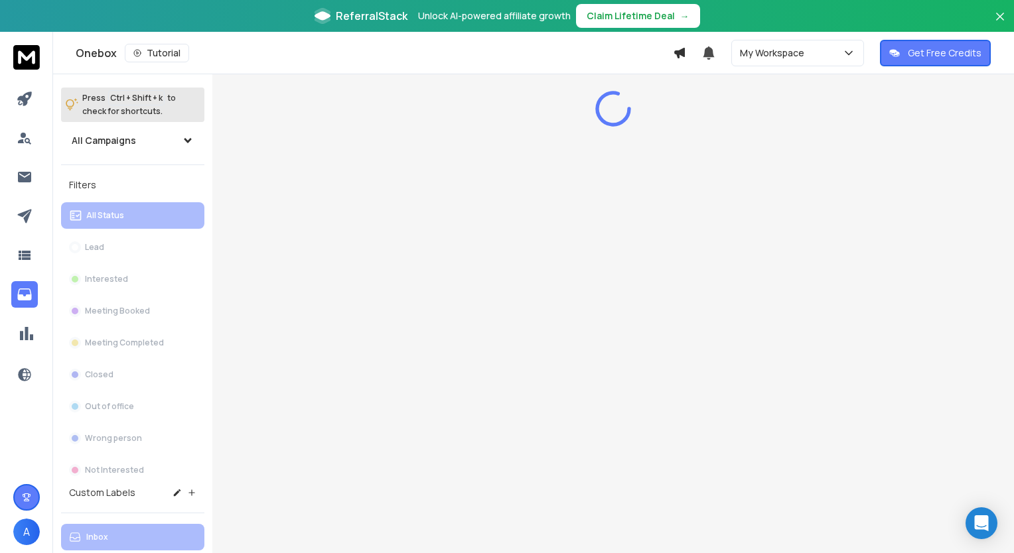
scroll to position [241, 0]
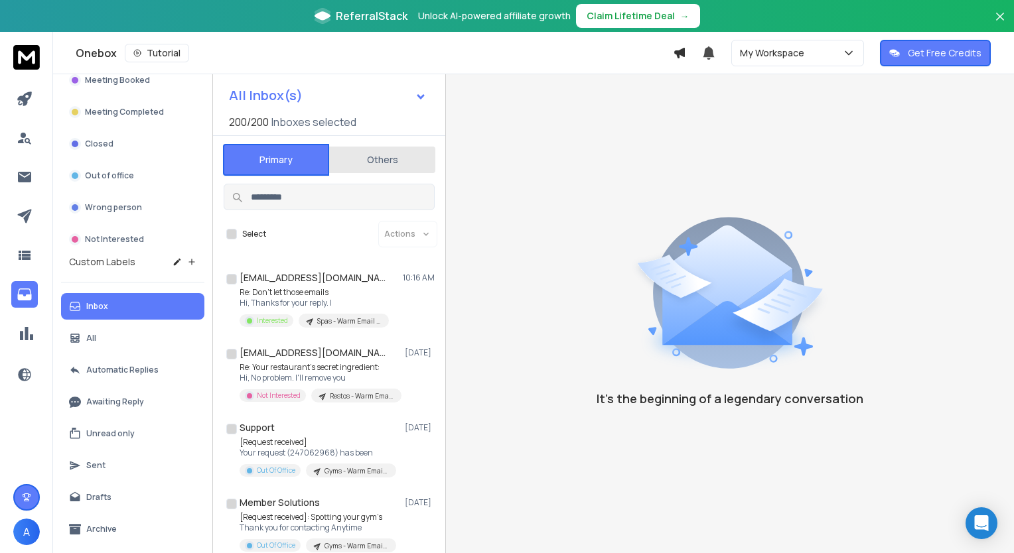
click at [375, 159] on button "Others" at bounding box center [382, 159] width 106 height 29
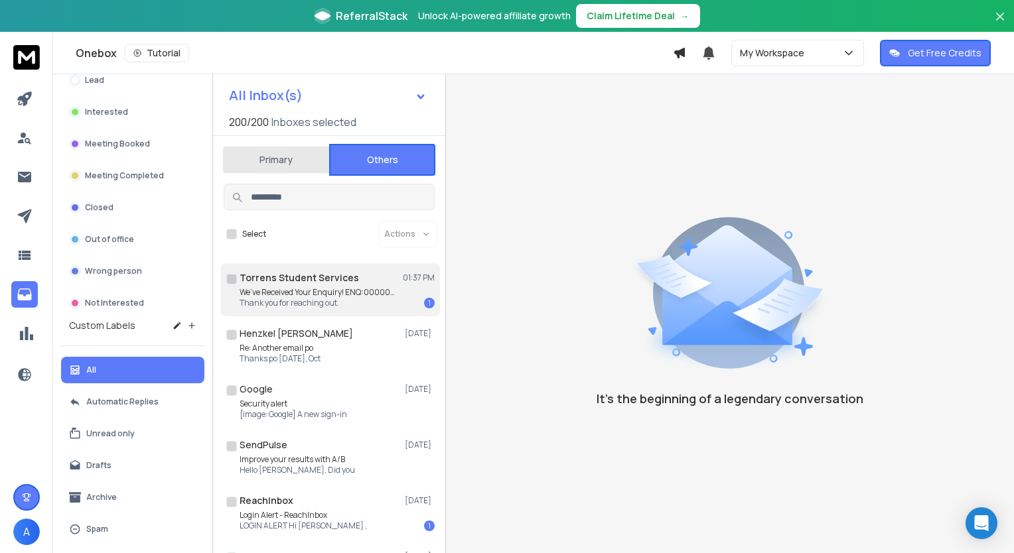
click at [343, 303] on p "Thank you for reaching out." at bounding box center [318, 303] width 159 height 11
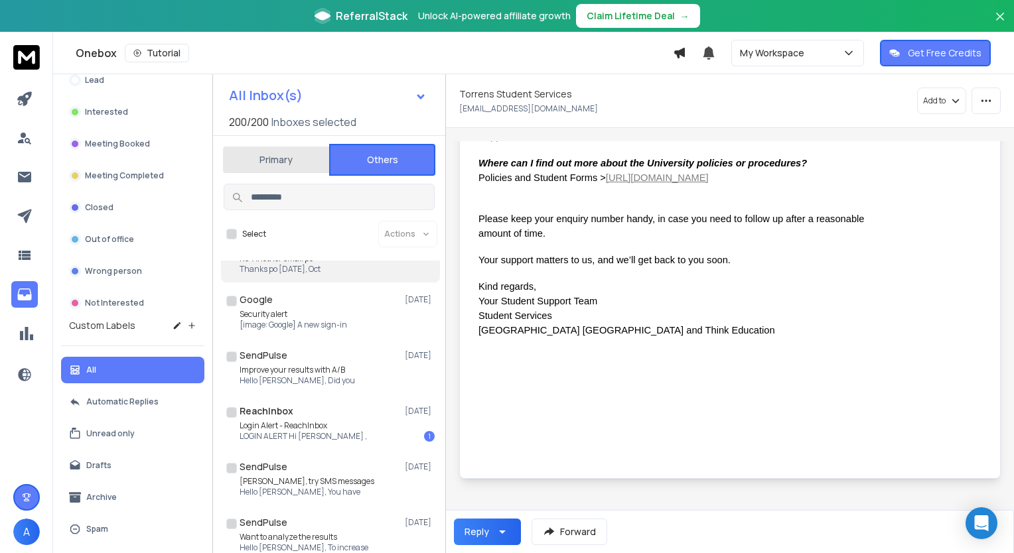
scroll to position [0, 0]
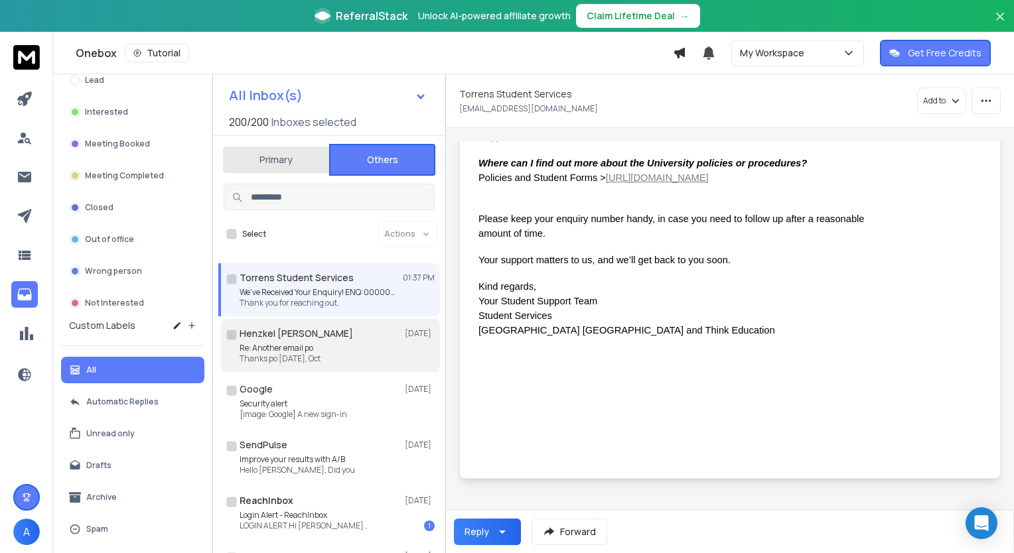
click at [326, 354] on div "Re: Another email po Thanks po On Wed, Oct" at bounding box center [336, 353] width 195 height 21
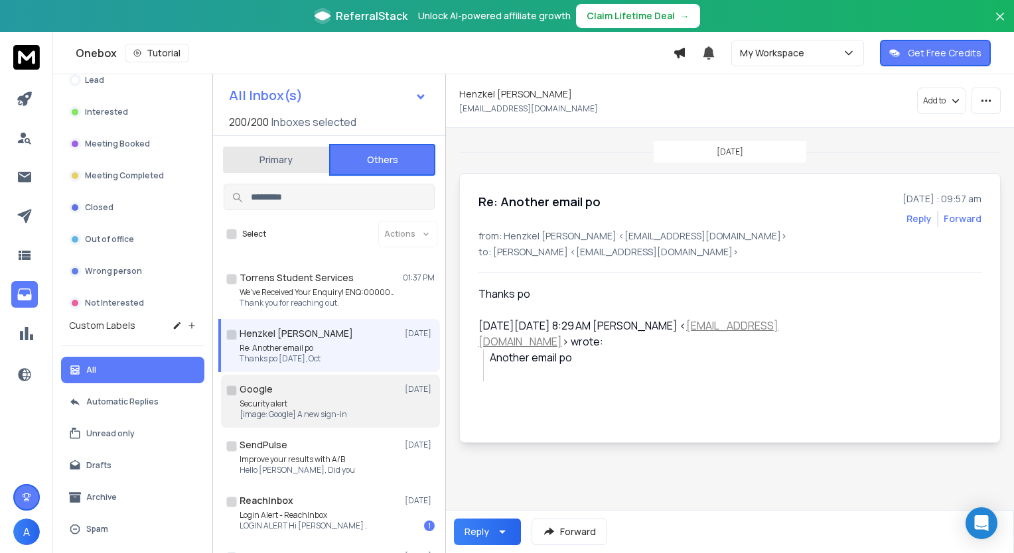
click at [311, 400] on p "Security alert" at bounding box center [292, 404] width 107 height 11
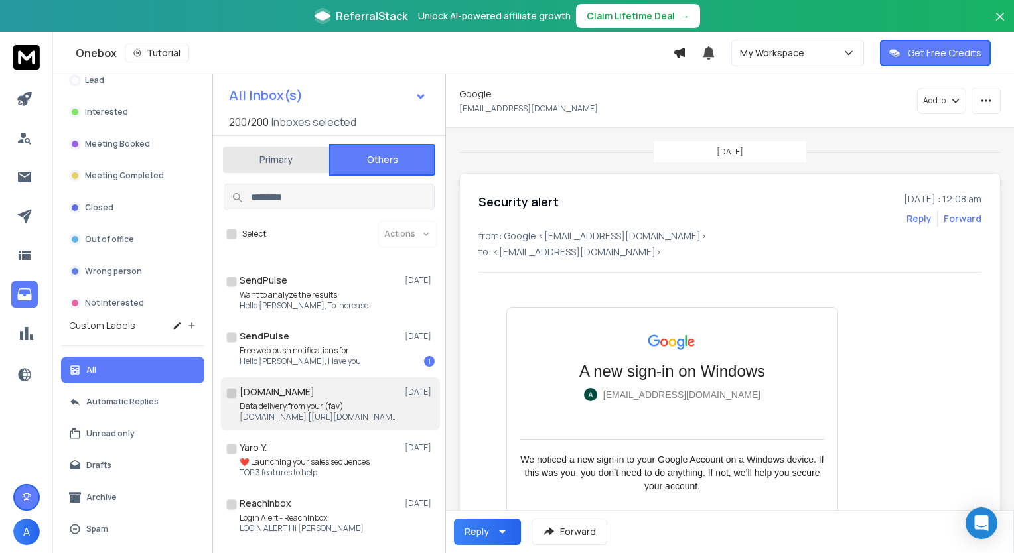
scroll to position [199, 0]
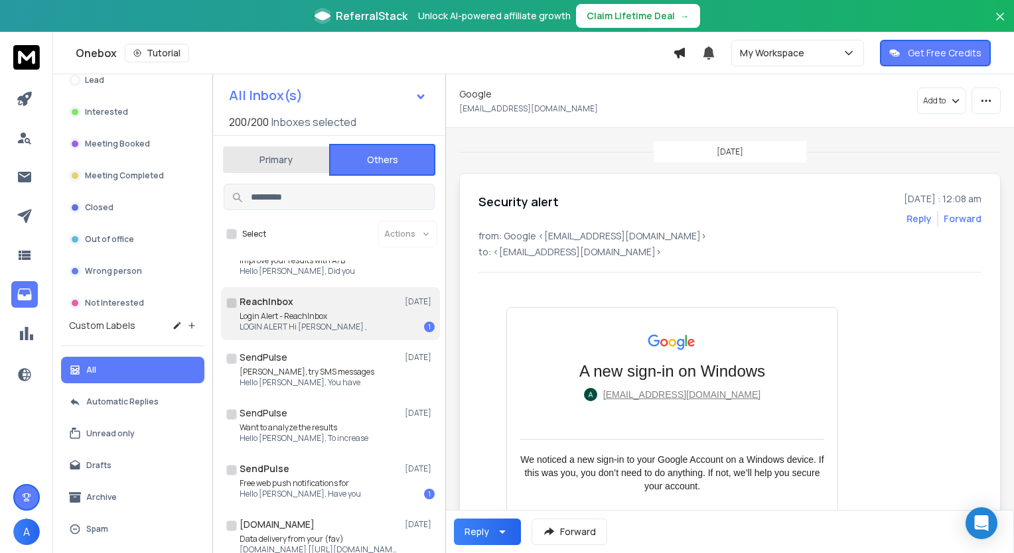
click at [332, 311] on div "Login Alert - ReachInbox LOGIN ALERT Hi Armand , 1" at bounding box center [336, 321] width 195 height 21
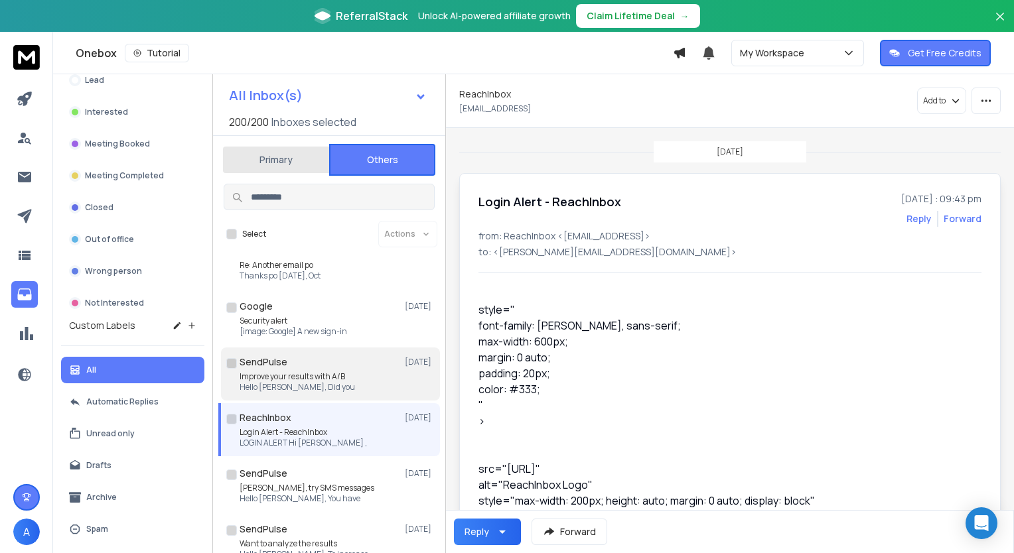
scroll to position [0, 0]
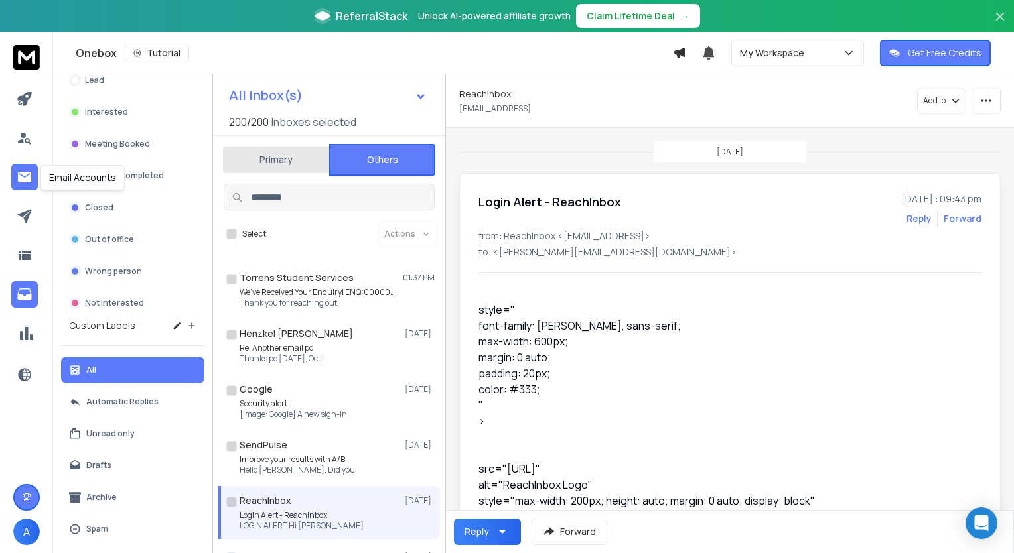
click at [11, 171] on link at bounding box center [24, 177] width 27 height 27
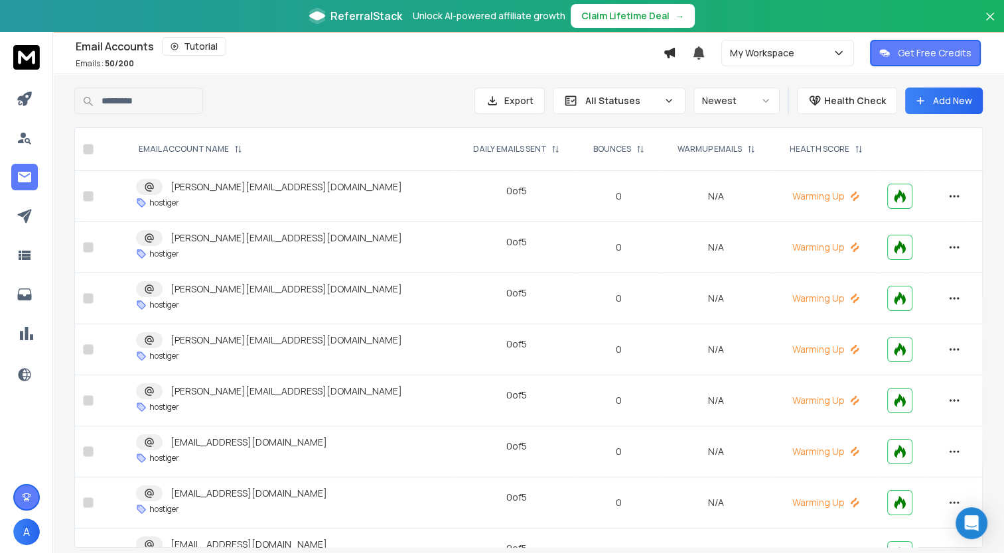
click at [642, 151] on icon at bounding box center [642, 150] width 0 height 6
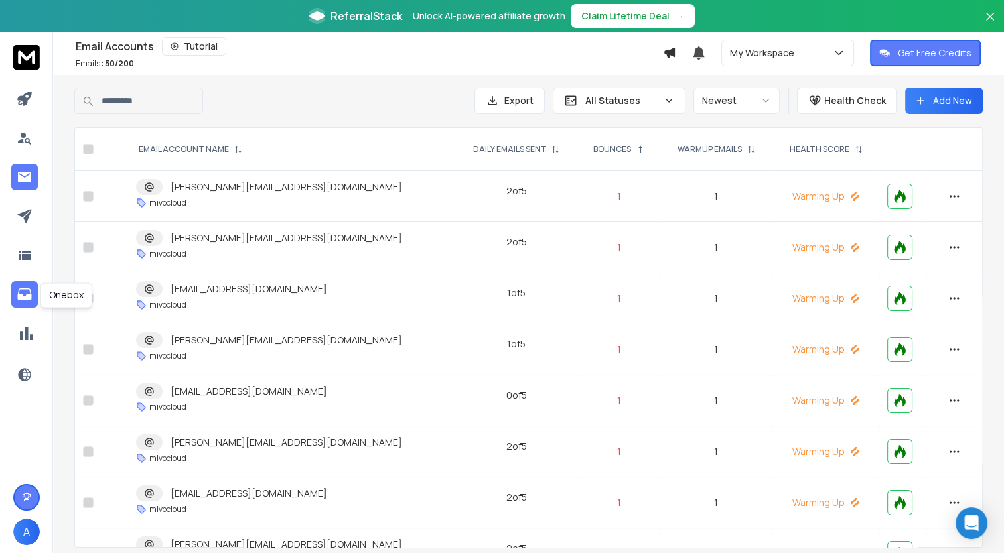
click at [32, 288] on icon at bounding box center [25, 295] width 16 height 16
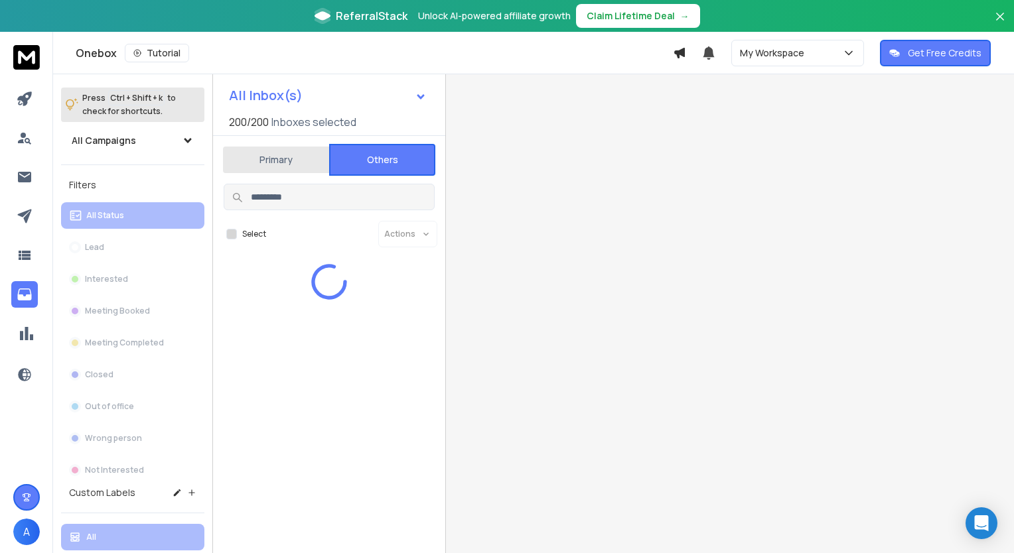
click at [373, 154] on button "Others" at bounding box center [382, 160] width 106 height 32
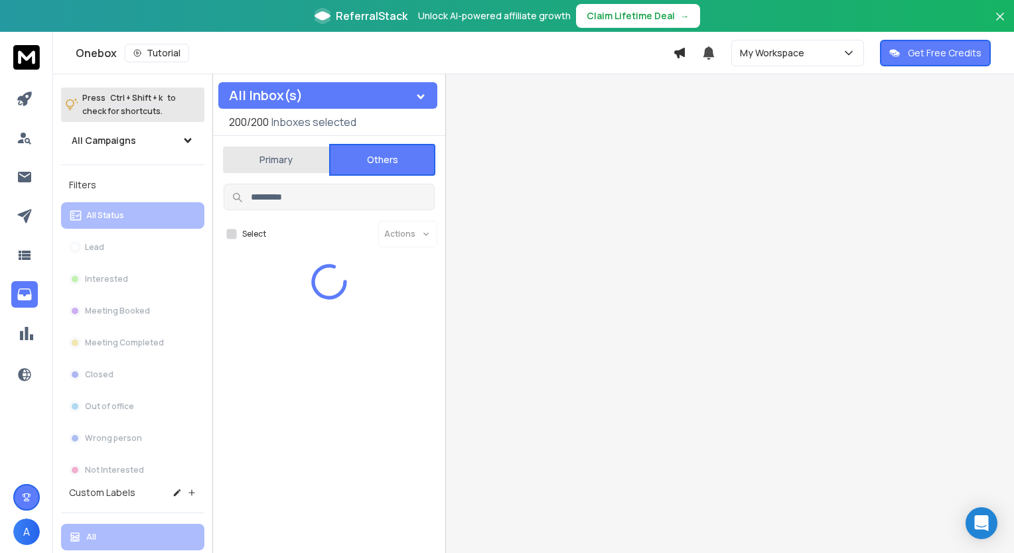
click at [413, 90] on button "All Inbox(s)" at bounding box center [327, 95] width 219 height 27
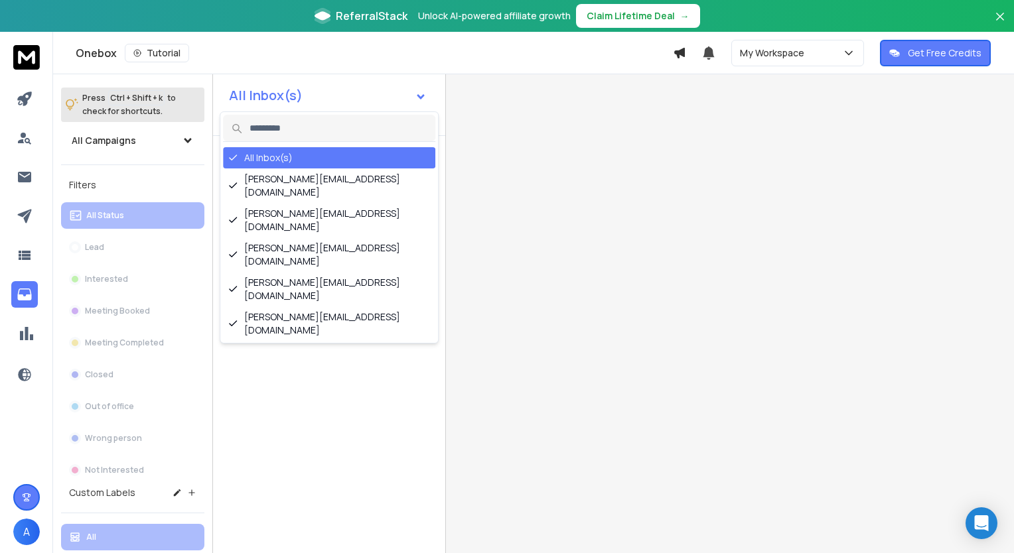
click at [318, 161] on div "All Inbox(s)" at bounding box center [329, 157] width 212 height 21
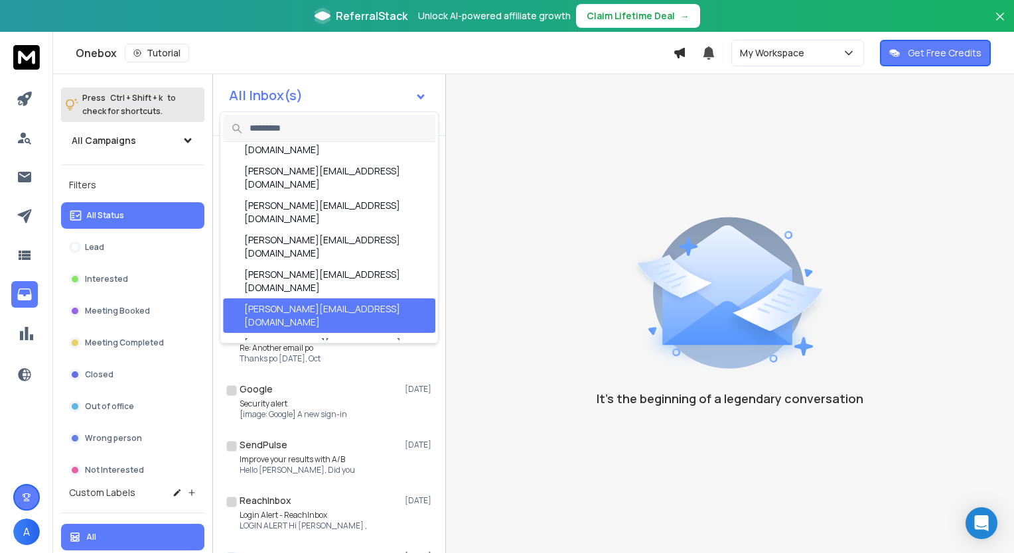
scroll to position [398, 0]
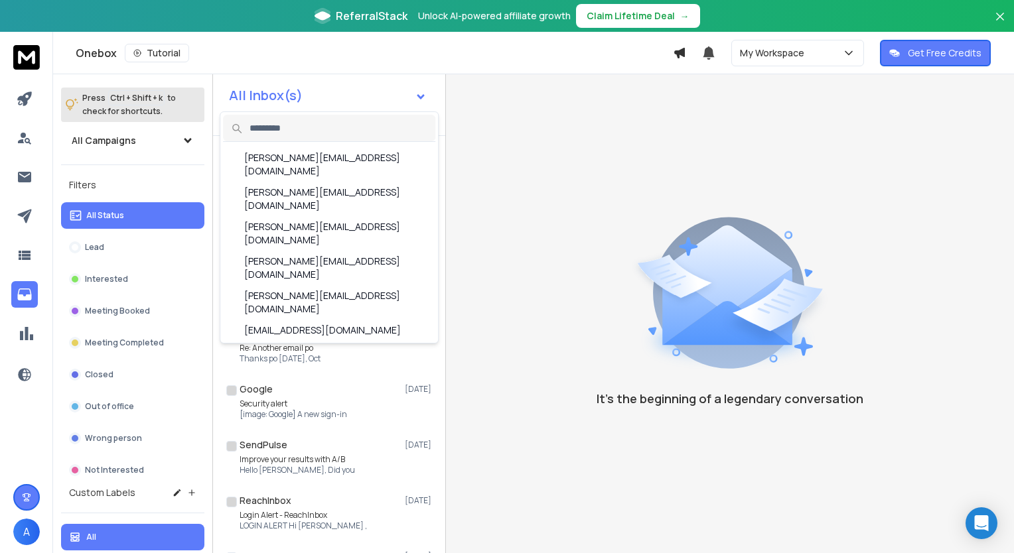
click at [359, 383] on div "armando@hello.mailsapex.com" at bounding box center [329, 400] width 212 height 34
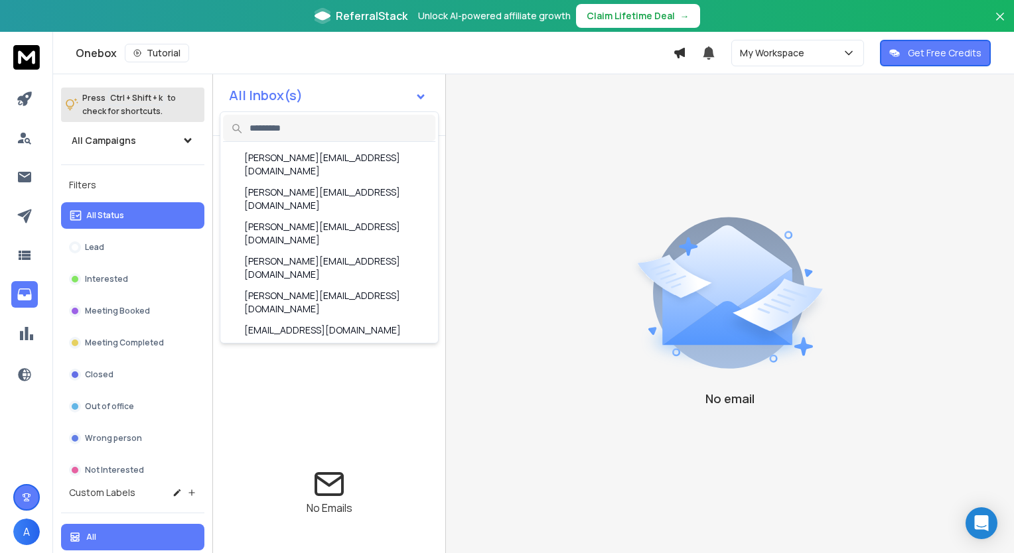
click at [341, 65] on div "Onebox Tutorial My Workspace Get Free Credits" at bounding box center [507, 53] width 1014 height 42
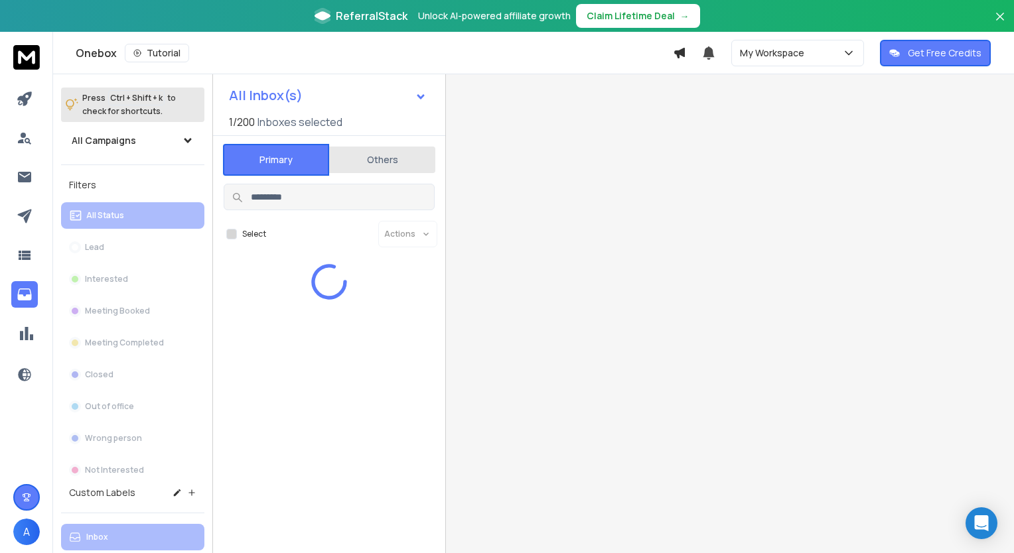
click at [276, 159] on button "Primary" at bounding box center [276, 160] width 106 height 32
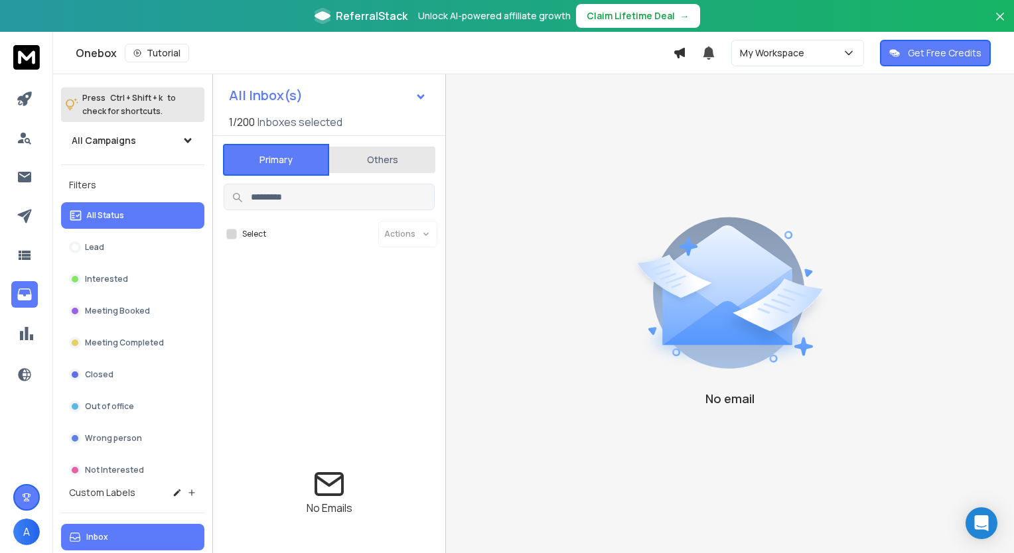
click at [377, 159] on button "Others" at bounding box center [382, 159] width 106 height 29
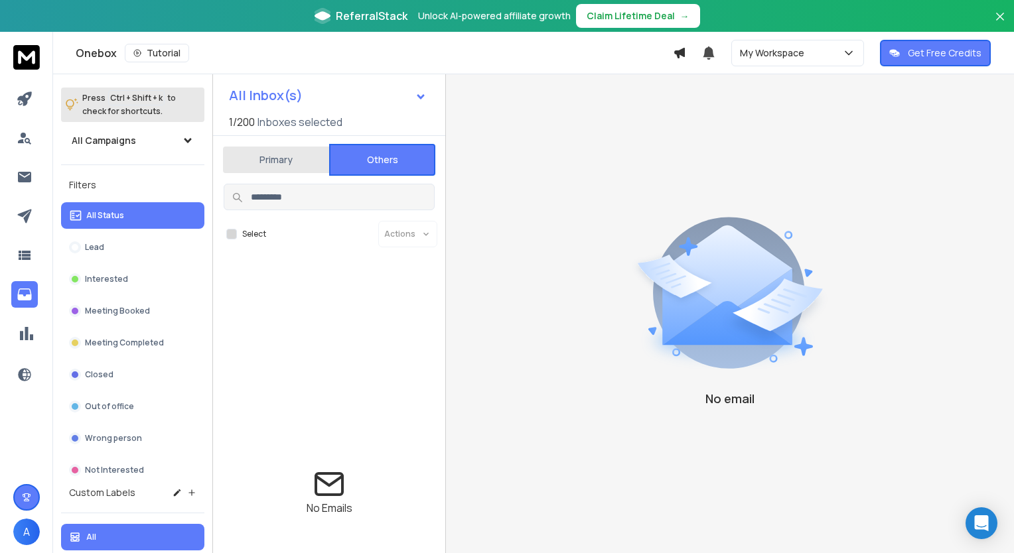
click at [284, 163] on button "Primary" at bounding box center [276, 159] width 106 height 29
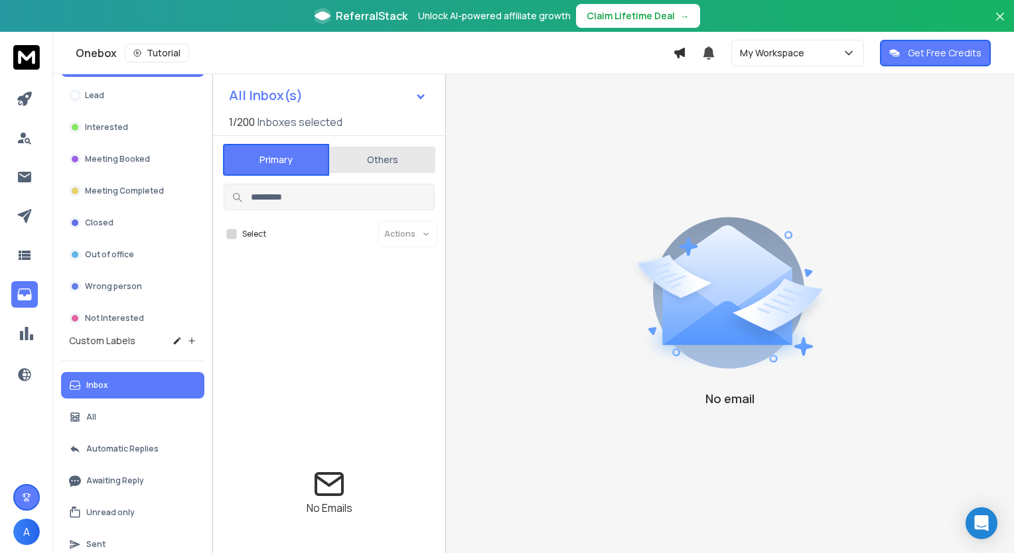
scroll to position [241, 0]
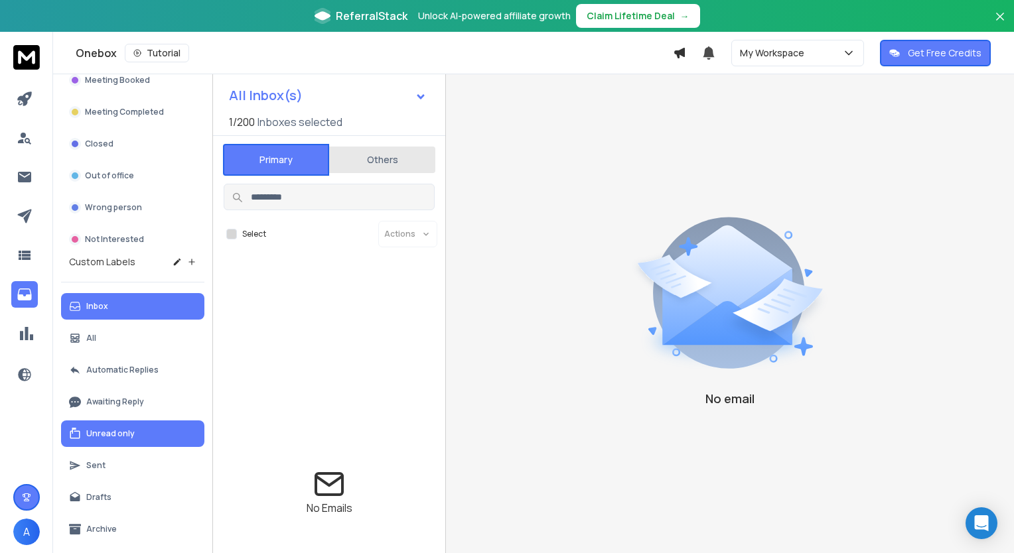
click at [126, 429] on p "Unread only" at bounding box center [110, 434] width 48 height 11
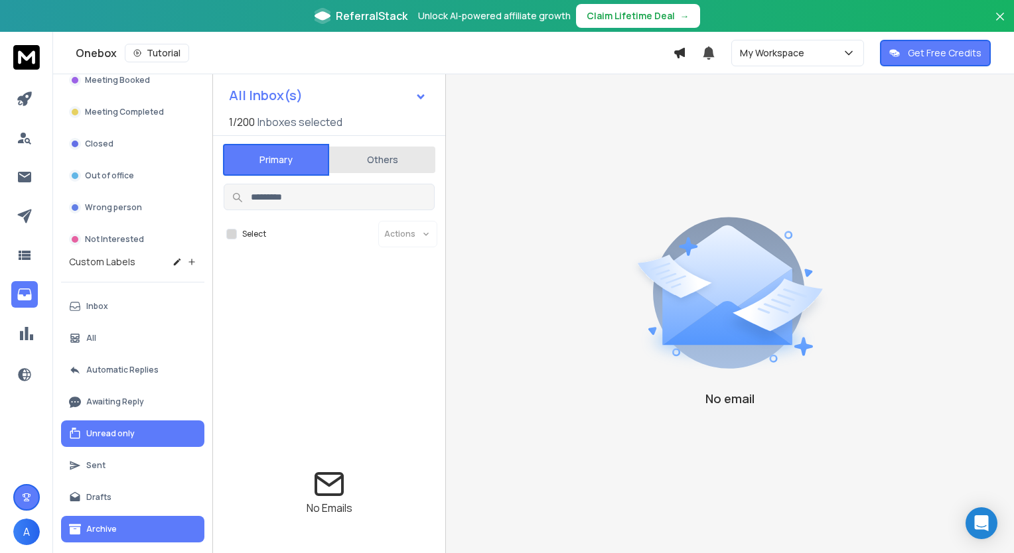
click at [103, 524] on p "Archive" at bounding box center [101, 529] width 31 height 11
click at [139, 422] on button "Unread only" at bounding box center [132, 434] width 143 height 27
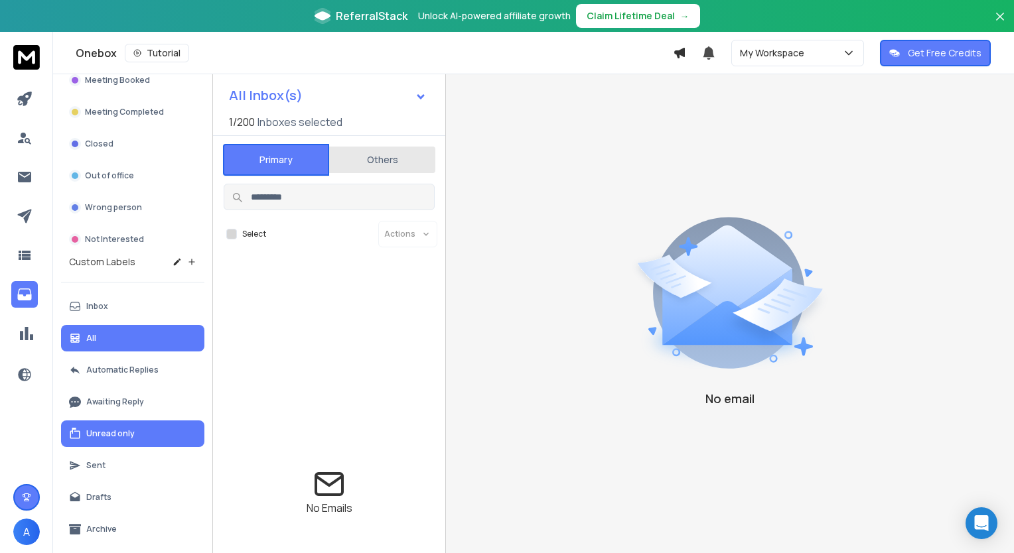
click at [130, 330] on button "All" at bounding box center [132, 338] width 143 height 27
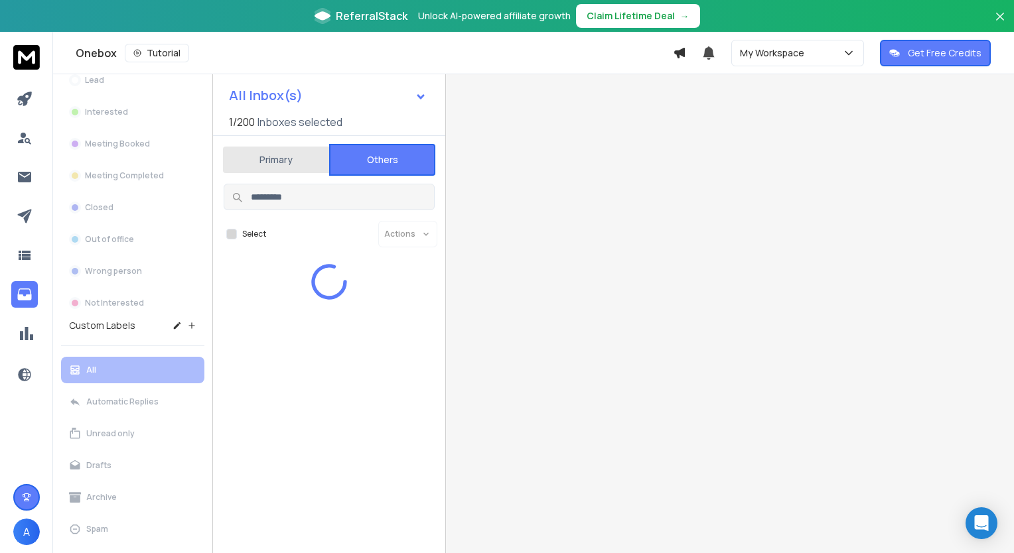
click at [387, 149] on button "Others" at bounding box center [382, 160] width 106 height 32
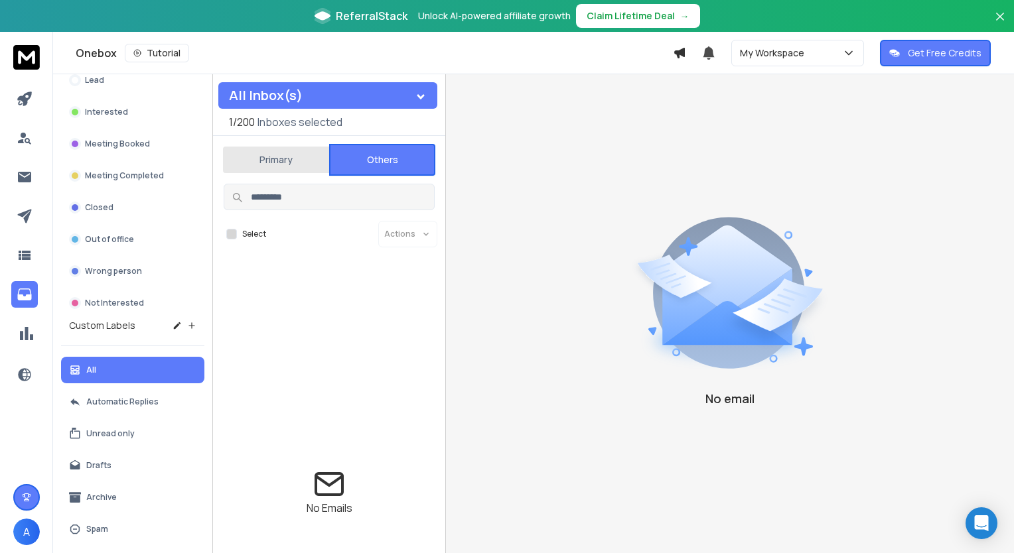
click at [409, 106] on button "All Inbox(s)" at bounding box center [327, 95] width 219 height 27
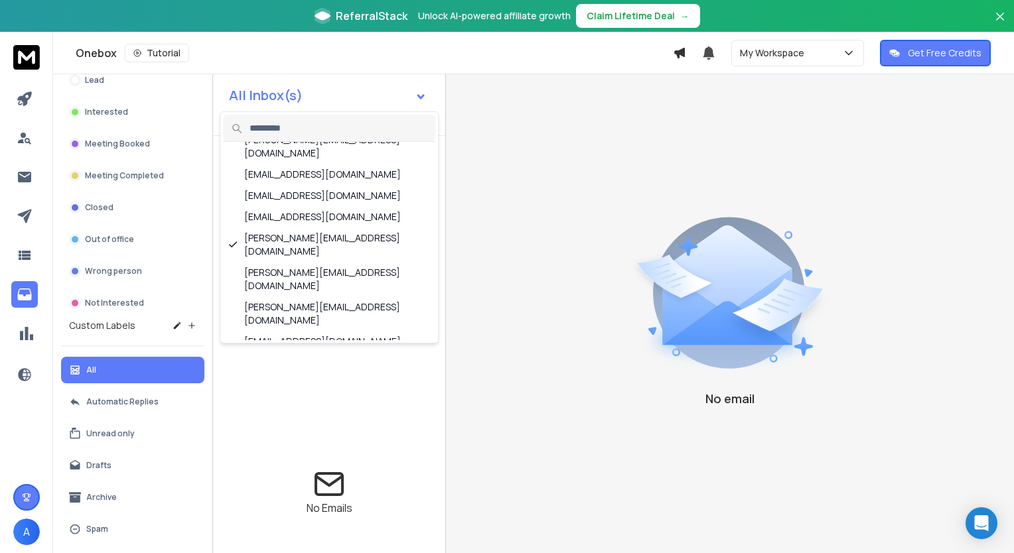
scroll to position [464, 0]
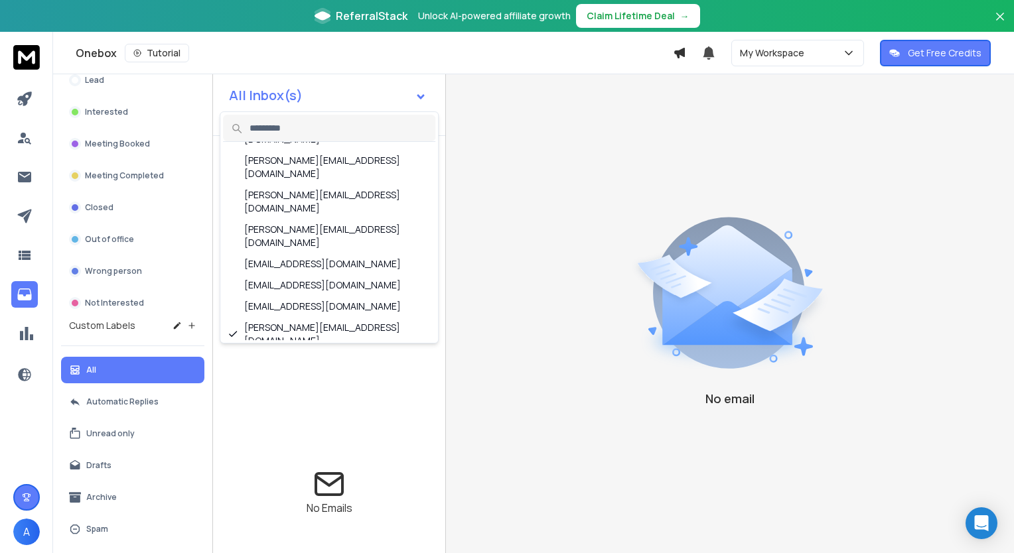
click at [349, 463] on div "armand.c@hello.mailsapex.com" at bounding box center [329, 480] width 212 height 34
click at [263, 417] on div "No Emails" at bounding box center [329, 465] width 222 height 409
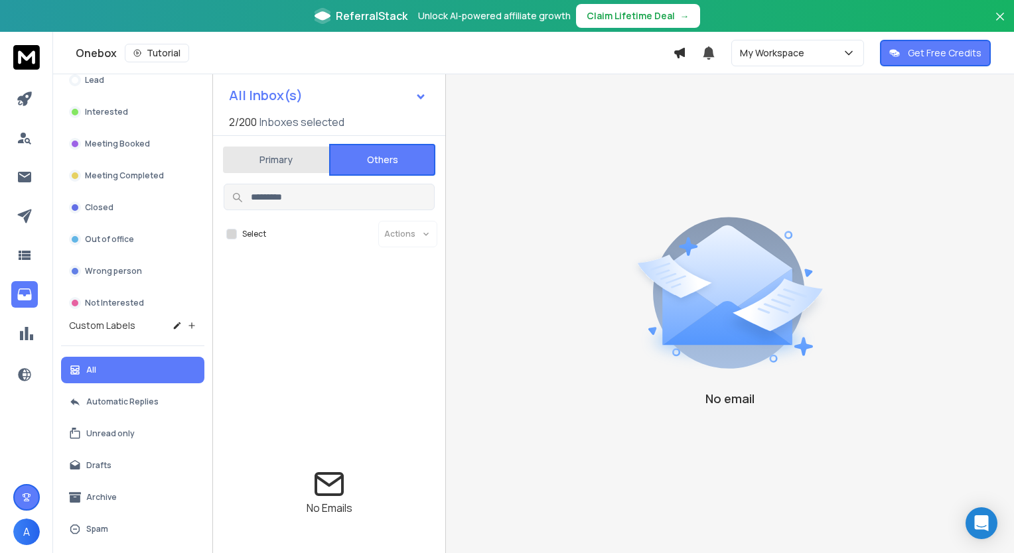
click at [289, 154] on button "Primary" at bounding box center [276, 159] width 106 height 29
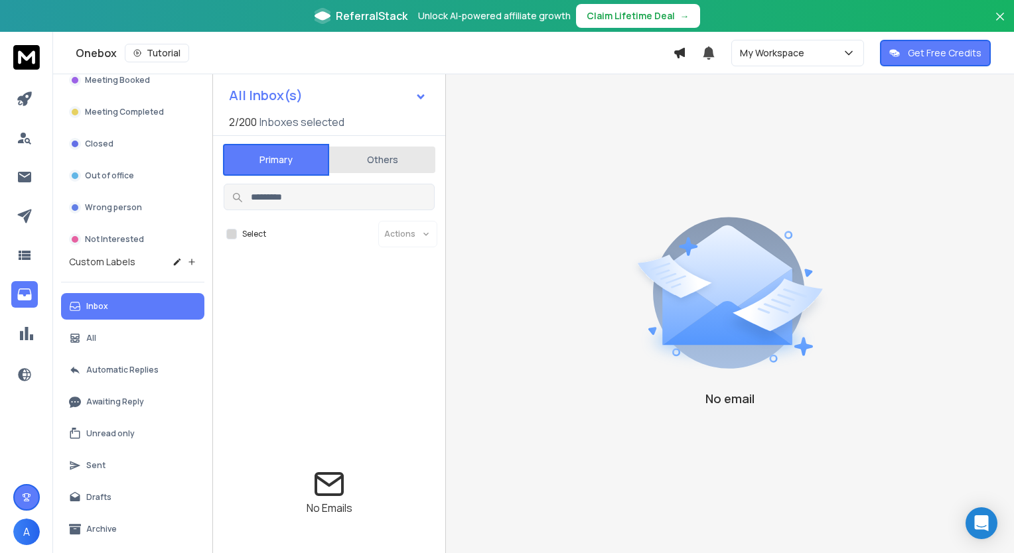
click at [374, 166] on button "Others" at bounding box center [382, 159] width 106 height 29
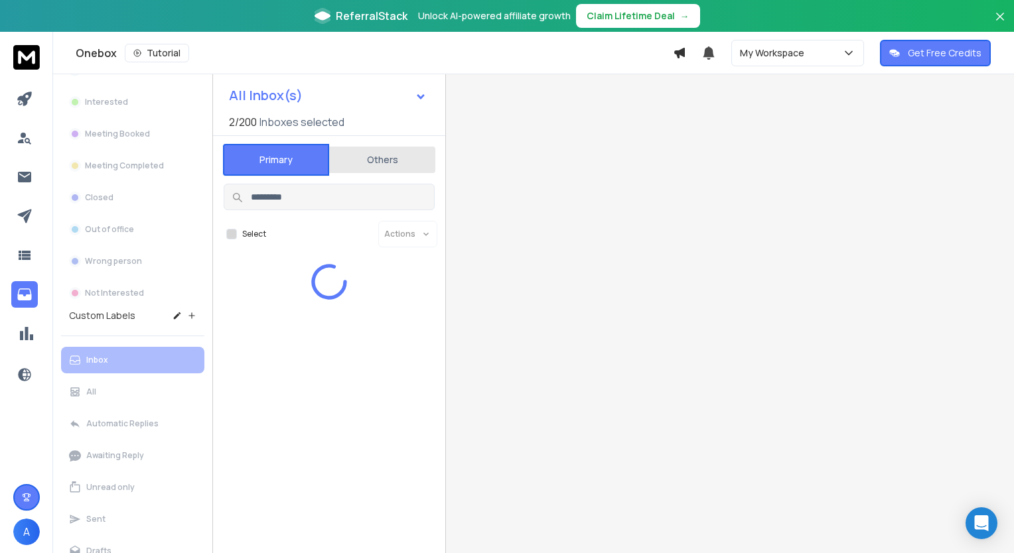
click at [265, 154] on button "Primary" at bounding box center [276, 160] width 106 height 32
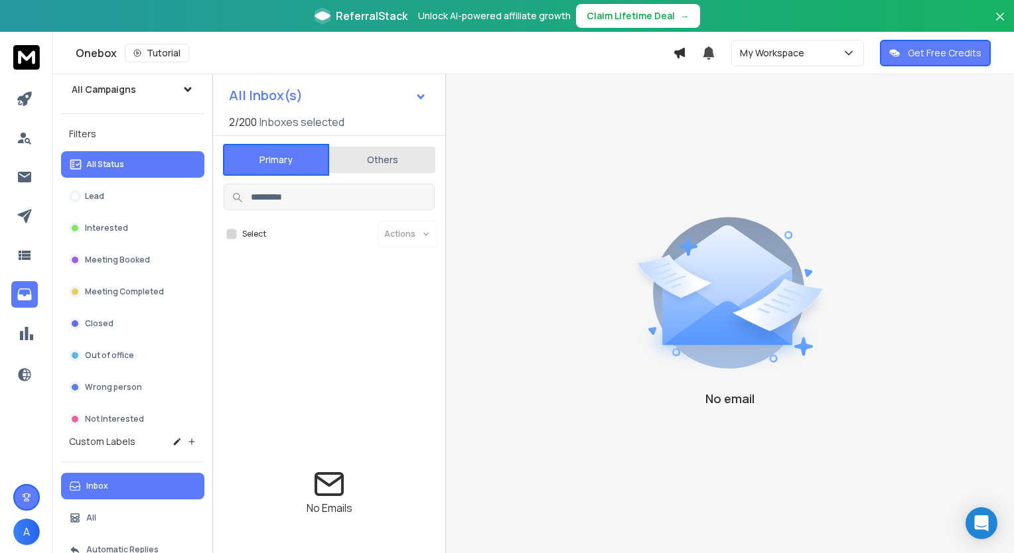
scroll to position [66, 0]
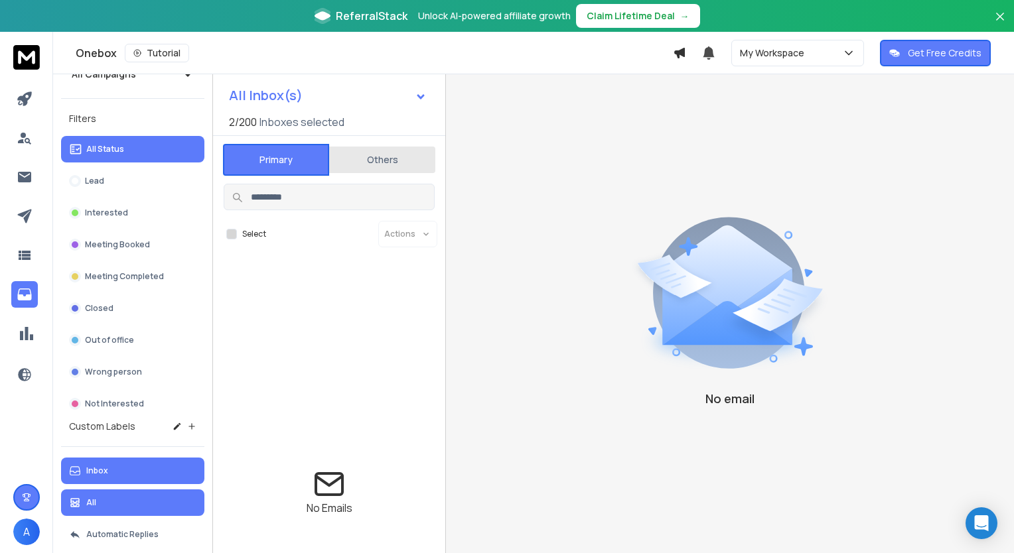
click at [125, 500] on button "All" at bounding box center [132, 503] width 143 height 27
